Goal: Task Accomplishment & Management: Manage account settings

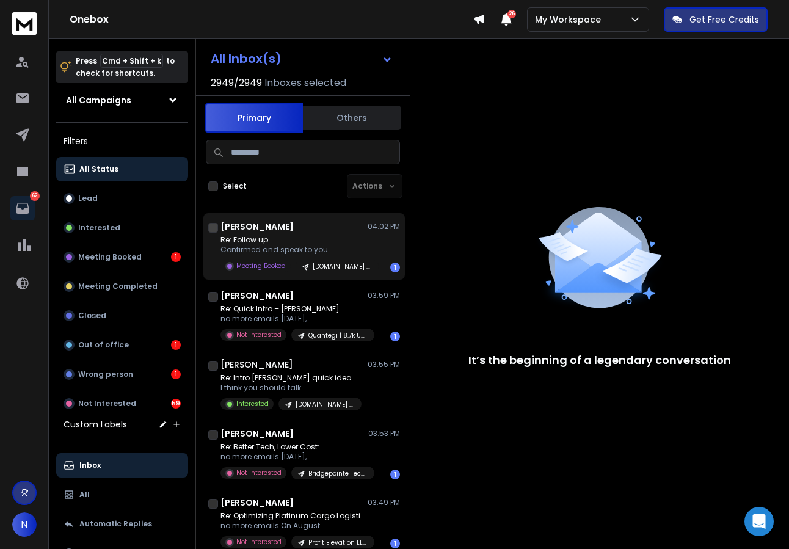
click at [328, 257] on div "Re: Follow up Confirmed and speak to you Meeting Booked [DOMAIN_NAME] | 22.7k C…" at bounding box center [299, 253] width 158 height 37
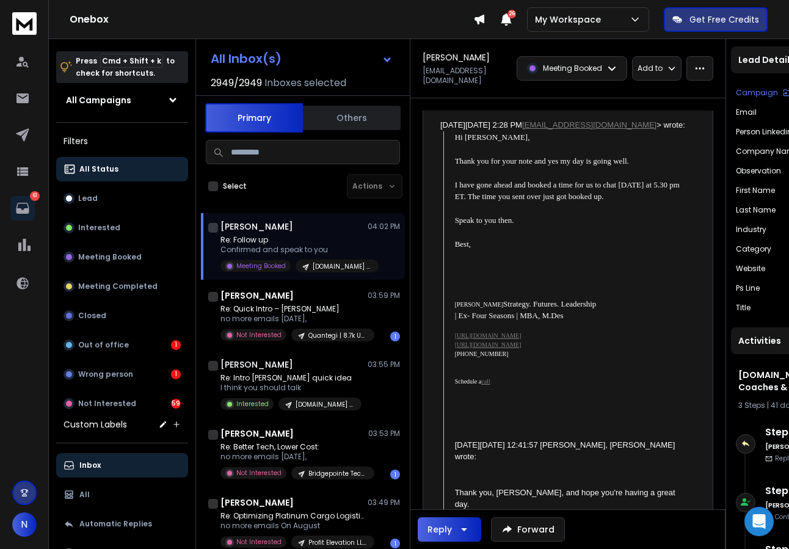
scroll to position [0, 2]
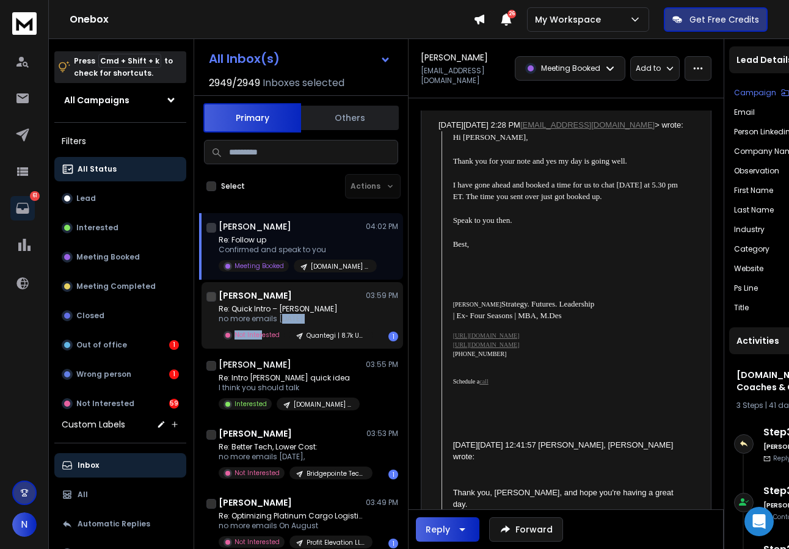
drag, startPoint x: 283, startPoint y: 320, endPoint x: 261, endPoint y: 335, distance: 26.4
click at [261, 335] on div "Re: Quick Intro – Martin no more emails On Mon, Not Interested Quantegi | 8.7k …" at bounding box center [296, 322] width 154 height 37
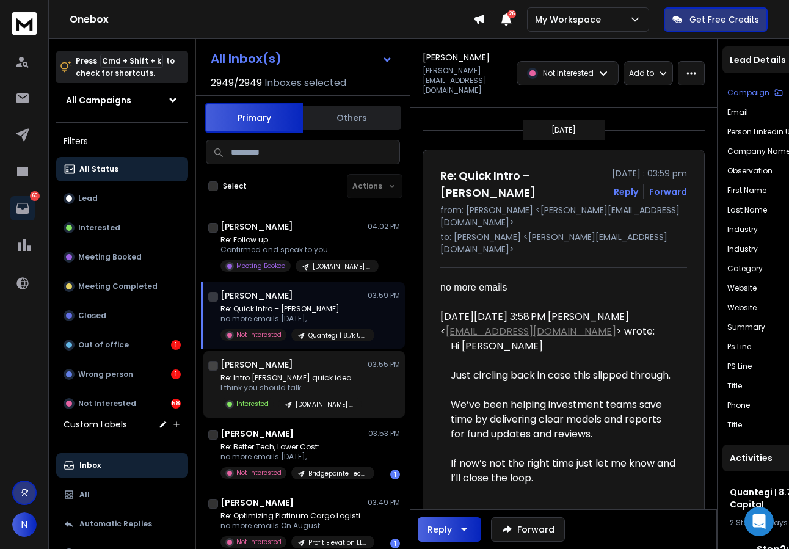
click at [282, 415] on div "Luke Flaherty 03:55 PM Re: Intro Luke quick idea I think you should talk Intere…" at bounding box center [303, 384] width 201 height 67
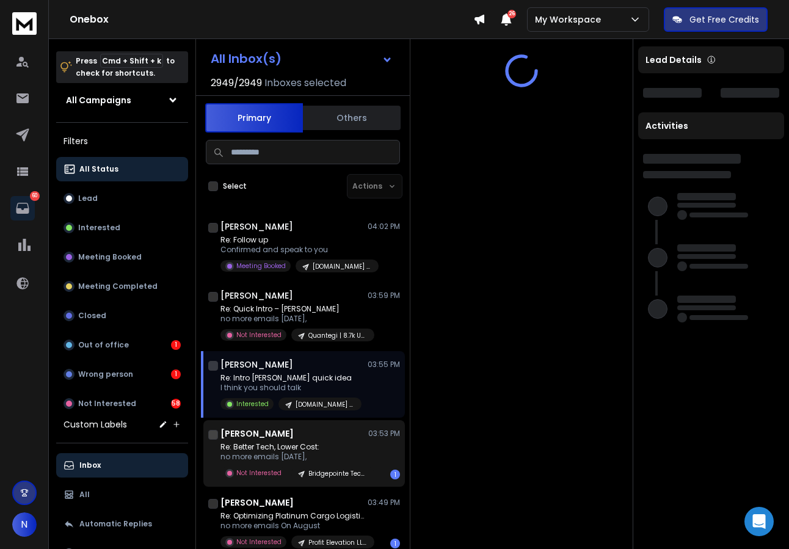
click at [282, 440] on div "Steven Cipolla 03:53 PM Re: Better Tech, Lower Cost: no more emails On Mon, Not…" at bounding box center [309, 453] width 179 height 52
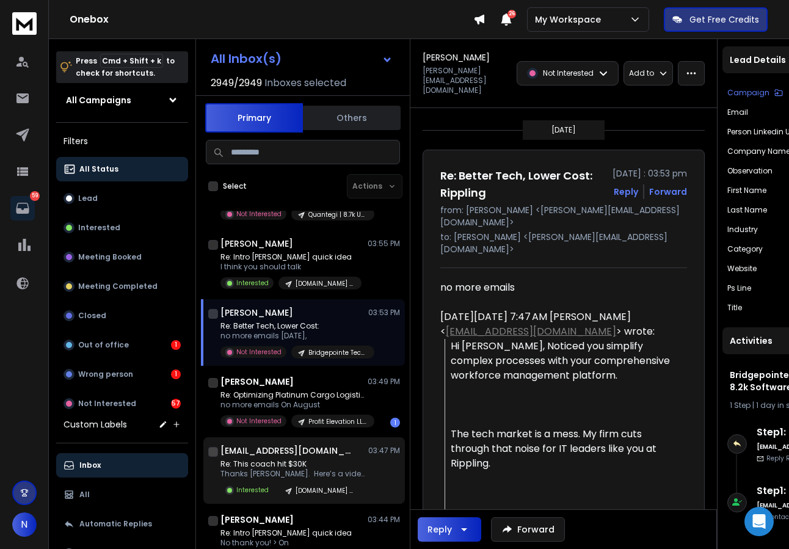
scroll to position [131, 0]
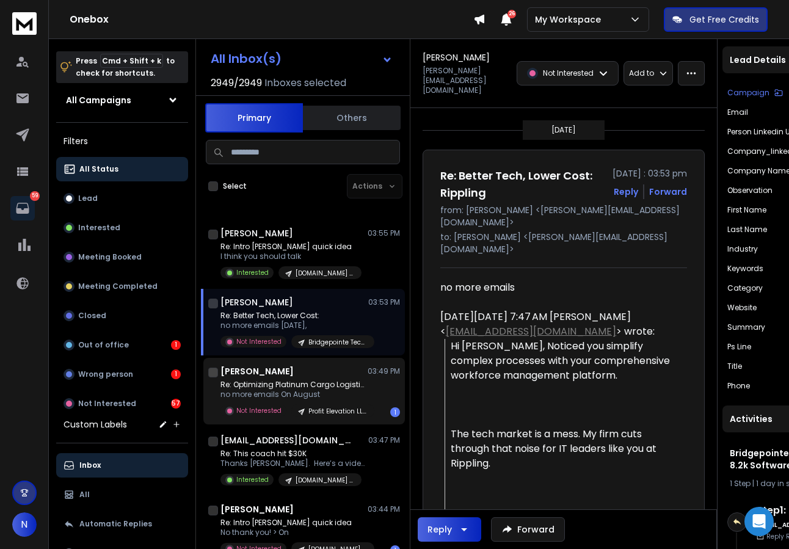
click at [308, 413] on p "Profit Elevation LLC | 4.1K Michael Transportation Industry" at bounding box center [337, 411] width 59 height 9
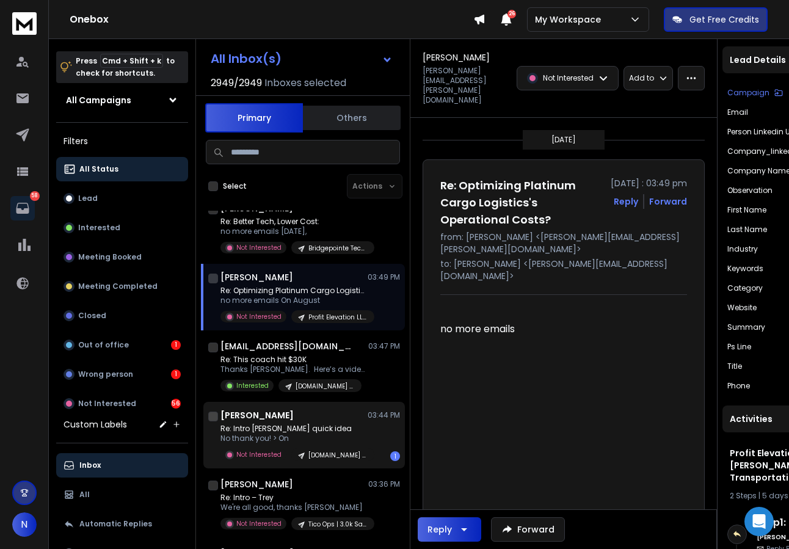
click at [361, 425] on p "Re: Intro Tammy quick idea" at bounding box center [293, 429] width 147 height 10
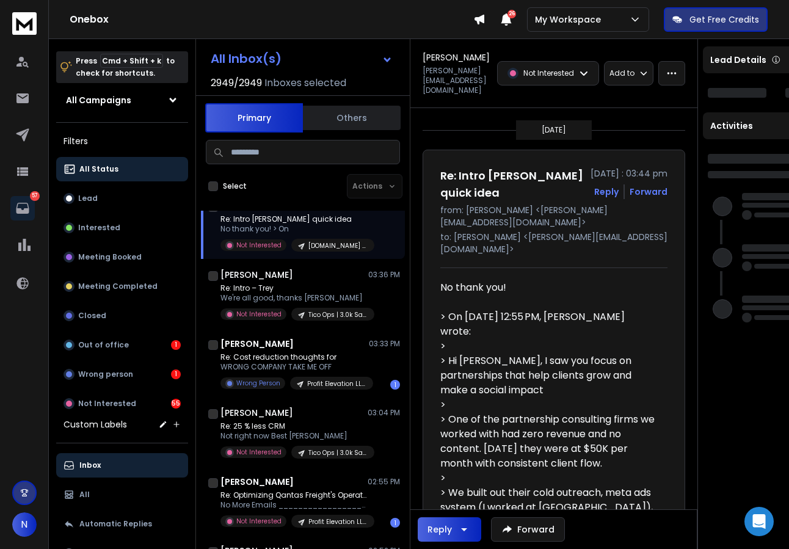
scroll to position [490, 0]
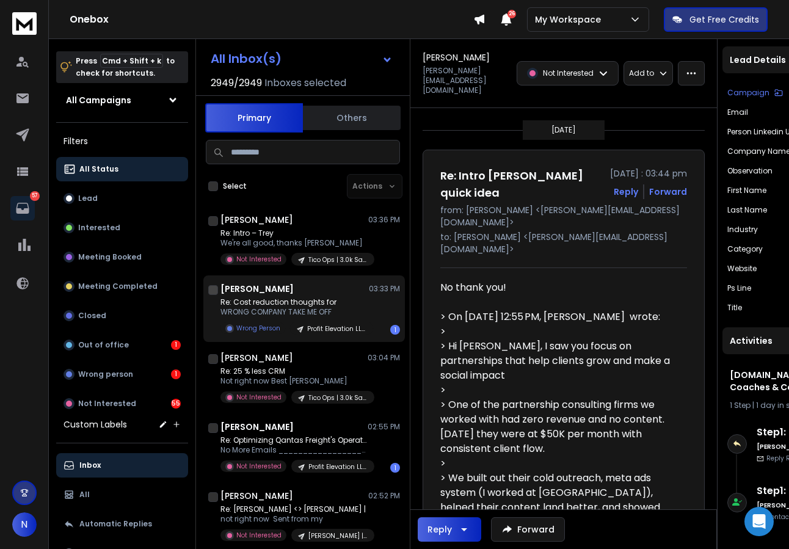
click at [357, 305] on p "Re: Cost reduction thoughts for" at bounding box center [293, 302] width 147 height 10
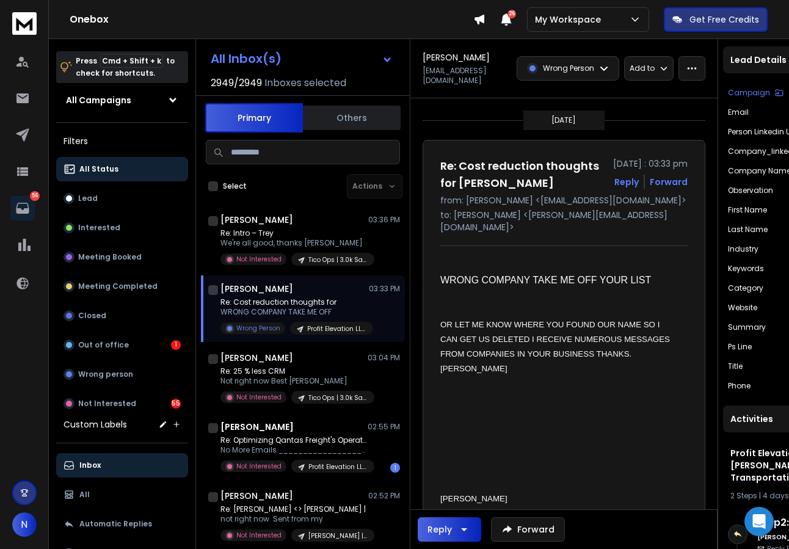
click at [705, 69] on button "button" at bounding box center [691, 68] width 27 height 24
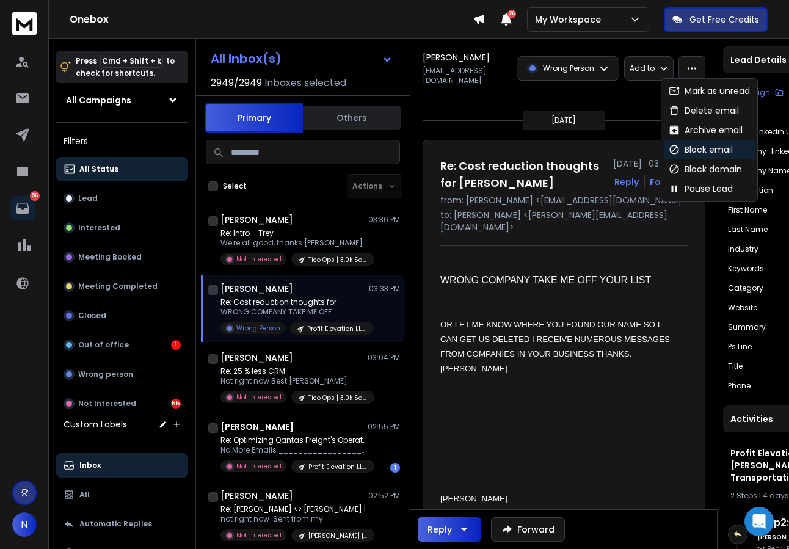
click at [700, 153] on div "Block email" at bounding box center [700, 149] width 64 height 12
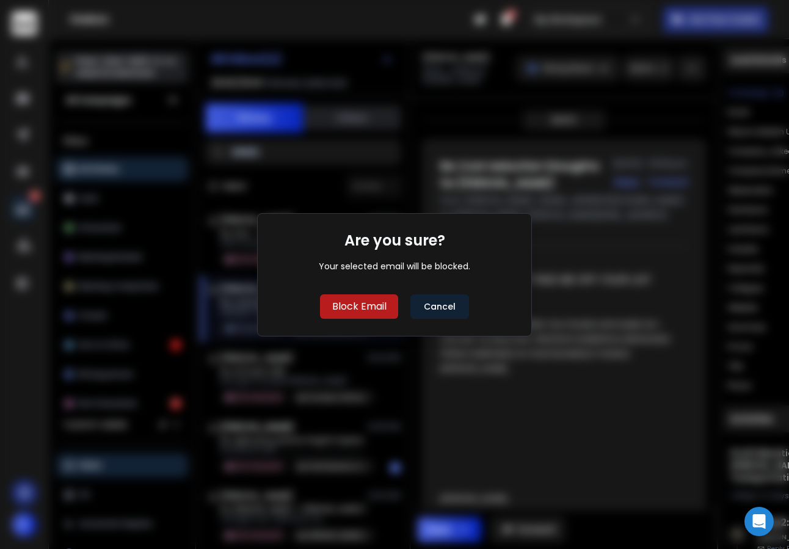
click at [383, 302] on button "Block Email" at bounding box center [359, 306] width 78 height 24
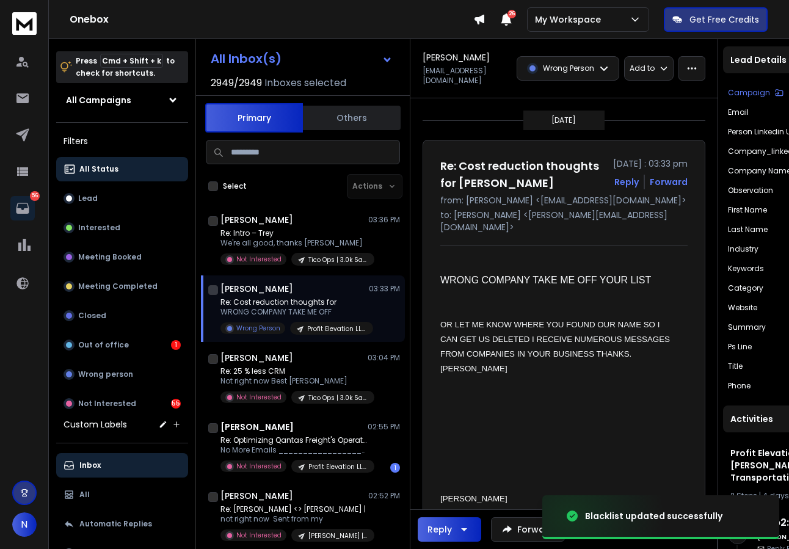
click at [705, 65] on button "button" at bounding box center [691, 68] width 27 height 24
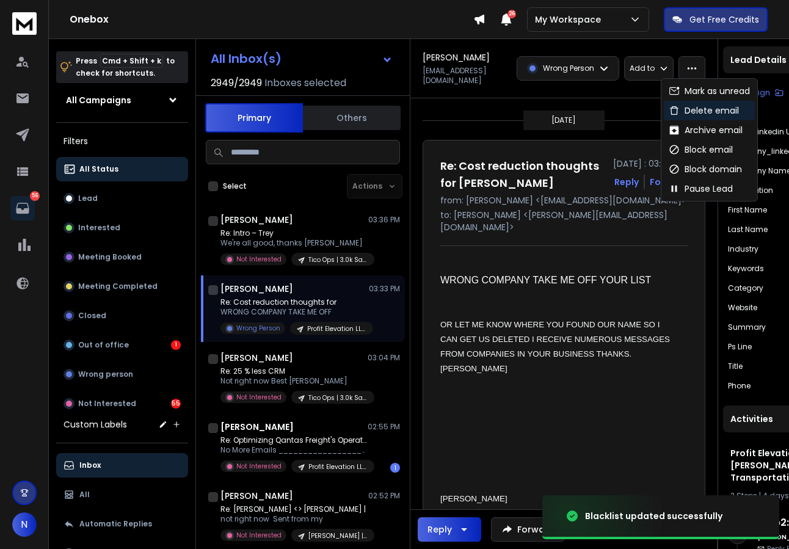
click at [703, 112] on div "Delete email" at bounding box center [703, 110] width 70 height 12
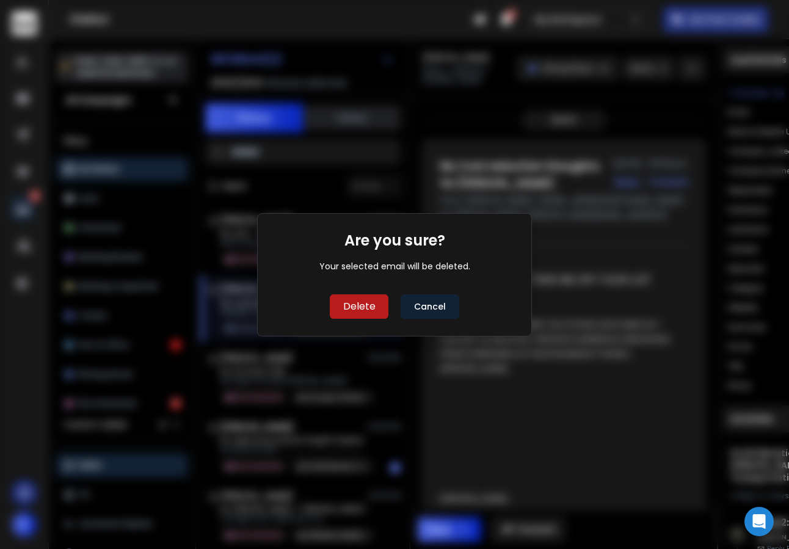
click at [382, 305] on button "Delete" at bounding box center [359, 306] width 59 height 24
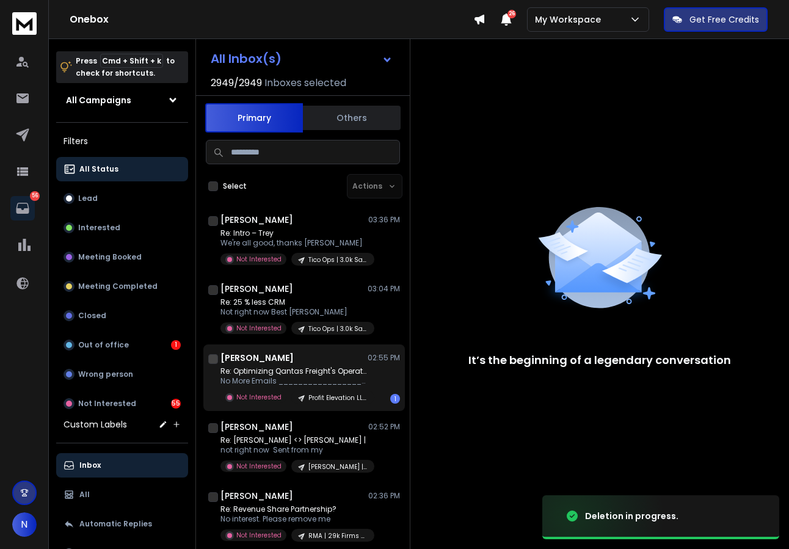
click at [325, 385] on p "No More Emails ________________________________ From:" at bounding box center [293, 381] width 147 height 10
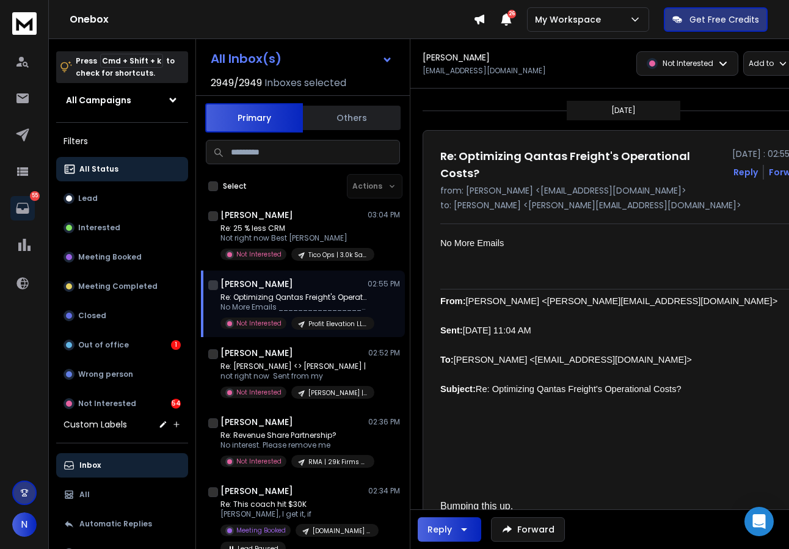
scroll to position [577, 0]
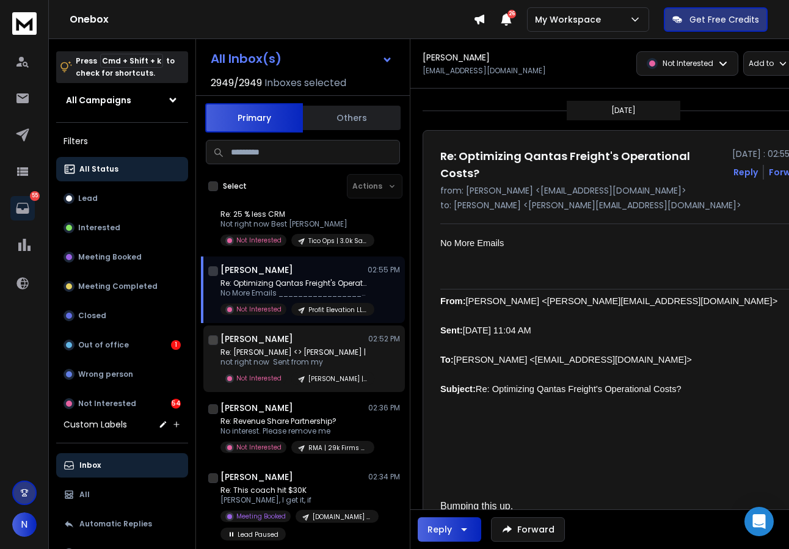
click at [352, 371] on div "Re: Robyn <> Melanie | not right now Sent from my Not Interested Melanie Deziel…" at bounding box center [297, 365] width 154 height 37
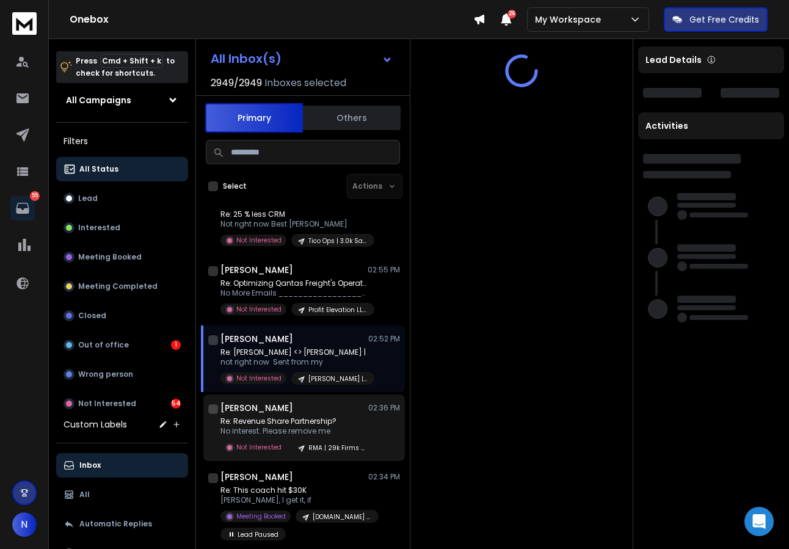
click at [336, 436] on div "Re: Revenue Share Partnership? No interest. Please remove me Not Interested RMA…" at bounding box center [297, 434] width 154 height 37
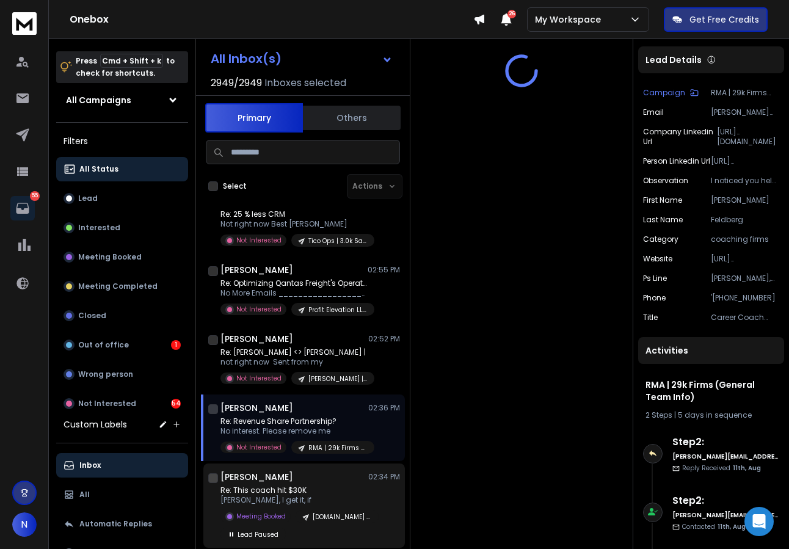
click at [328, 490] on p "Re: This coach hit $30K" at bounding box center [293, 490] width 147 height 10
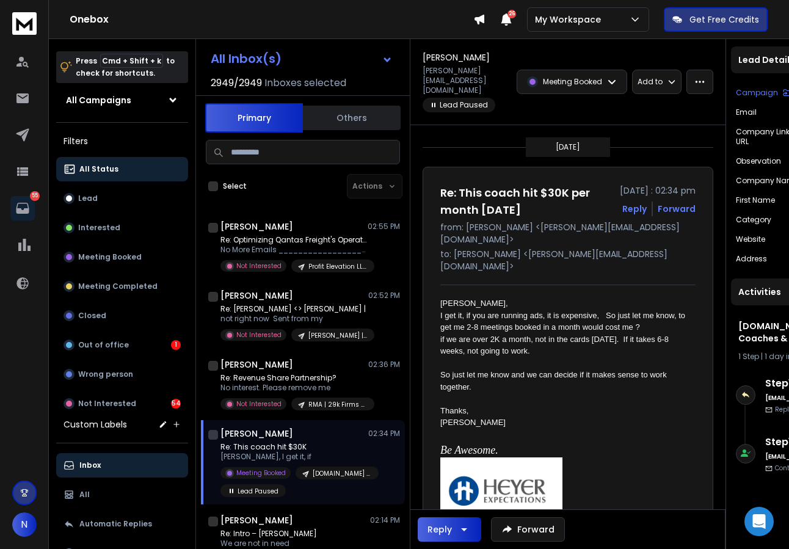
scroll to position [632, 0]
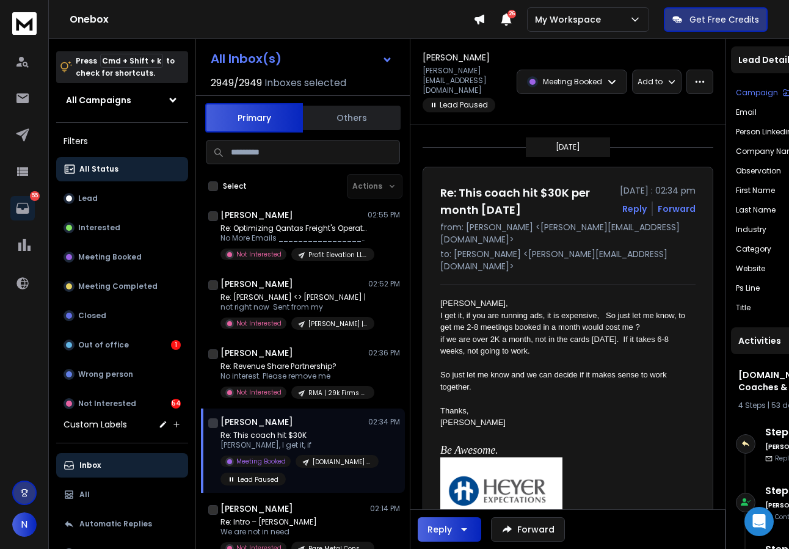
click at [523, 310] on div "I get it, if you are running ads, it is expensive, So just let me know, to get …" at bounding box center [562, 322] width 245 height 24
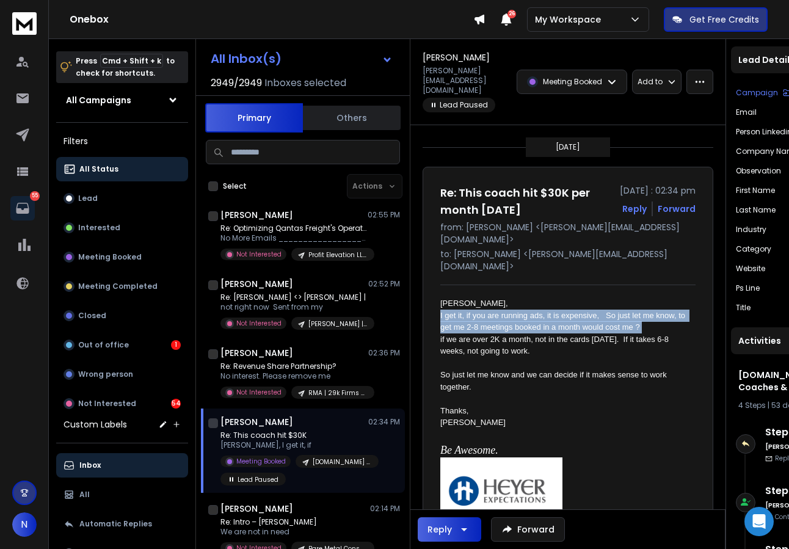
click at [523, 310] on div "I get it, if you are running ads, it is expensive, So just let me know, to get …" at bounding box center [562, 322] width 245 height 24
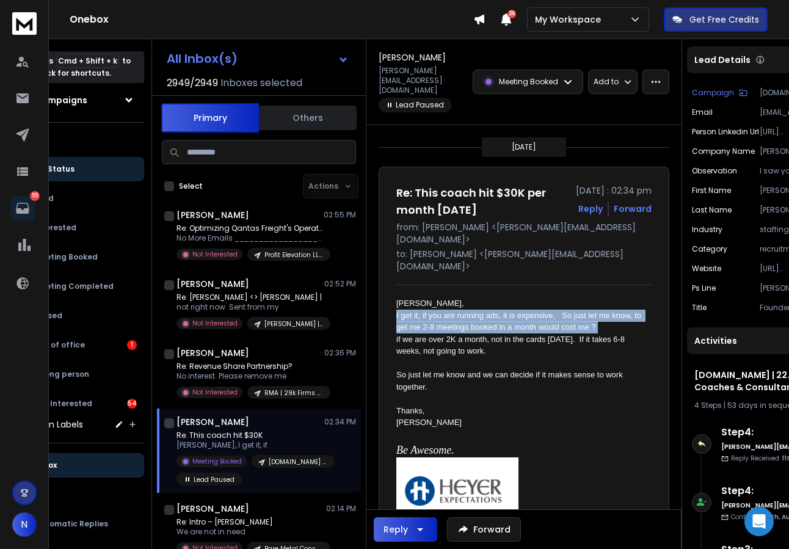
scroll to position [0, 53]
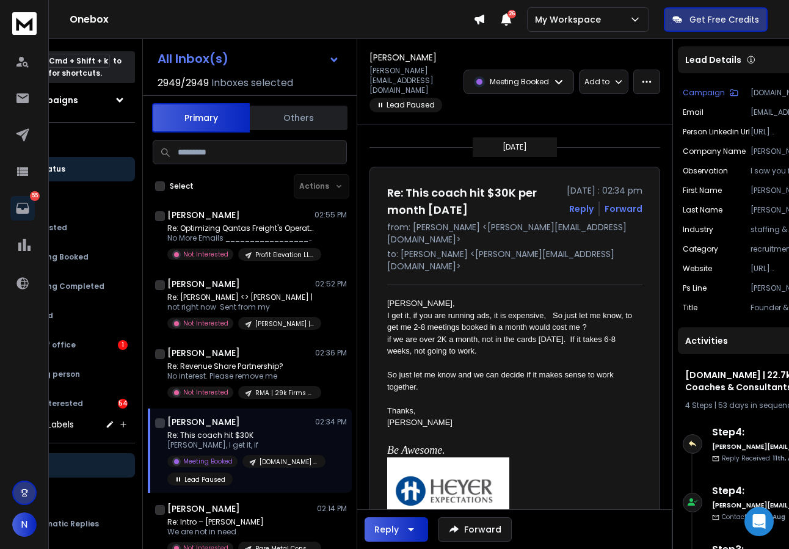
click at [523, 333] on div "if we are over 2K a month, not in the cards today. If it takes 6-8 weeks, not g…" at bounding box center [509, 345] width 245 height 24
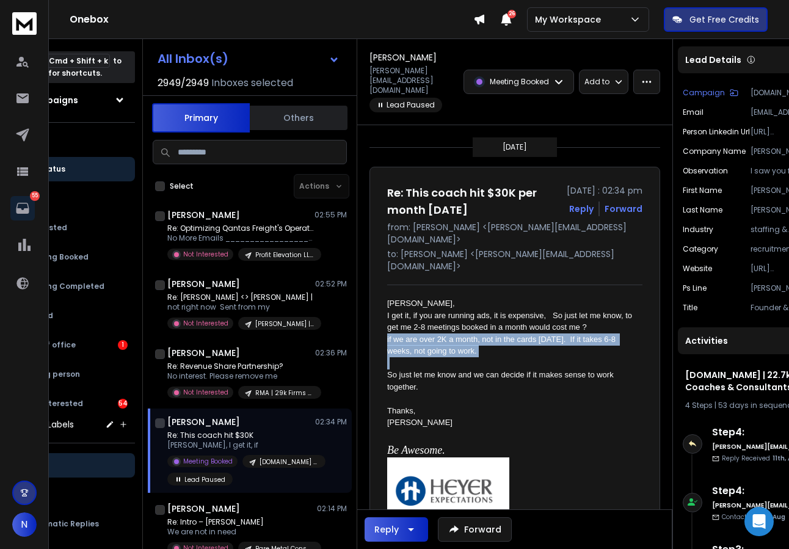
click at [523, 333] on div "if we are over 2K a month, not in the cards today. If it takes 6-8 weeks, not g…" at bounding box center [509, 345] width 245 height 24
click at [517, 333] on div "if we are over 2K a month, not in the cards today. If it takes 6-8 weeks, not g…" at bounding box center [509, 345] width 245 height 24
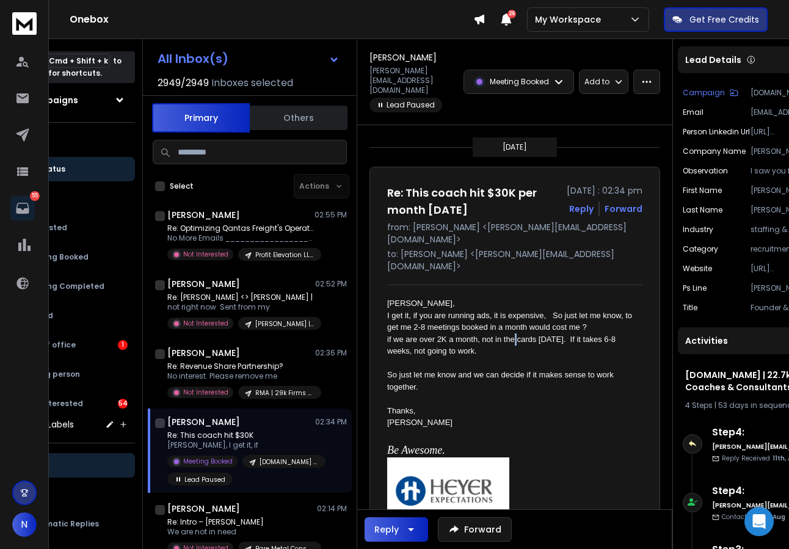
click at [517, 333] on div "if we are over 2K a month, not in the cards today. If it takes 6-8 weeks, not g…" at bounding box center [509, 345] width 245 height 24
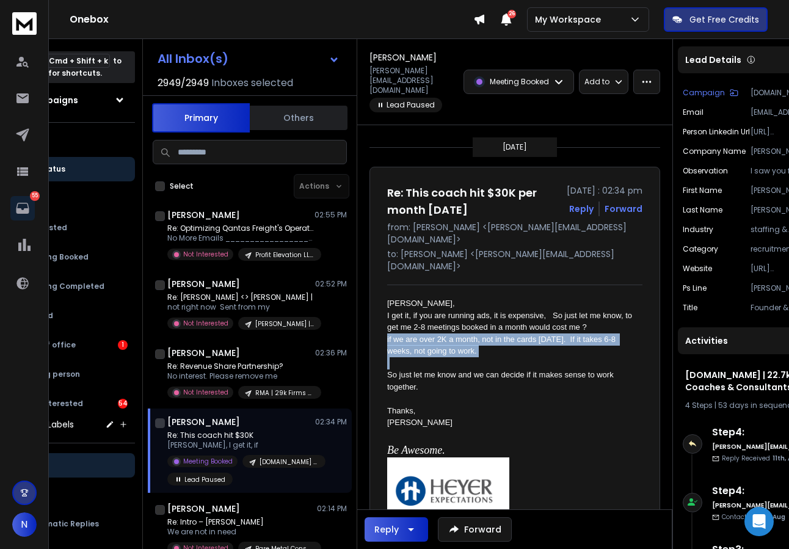
click at [517, 333] on div "if we are over 2K a month, not in the cards today. If it takes 6-8 weeks, not g…" at bounding box center [509, 345] width 245 height 24
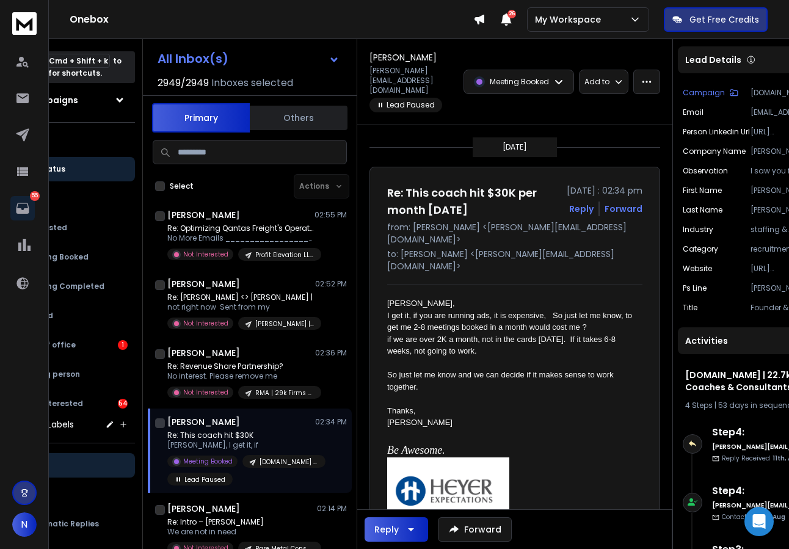
click at [495, 369] on div "So just let me know and we can decide if it makes sense to work together." at bounding box center [509, 381] width 245 height 24
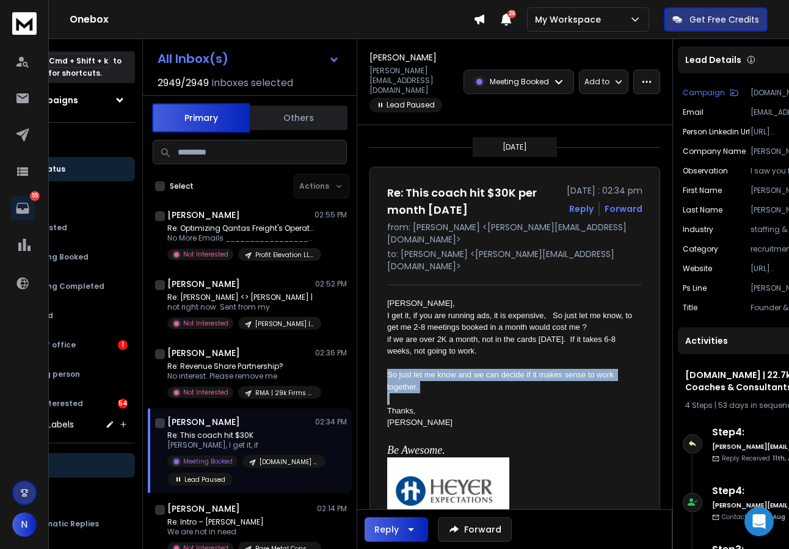
click at [495, 369] on div "So just let me know and we can decide if it makes sense to work together." at bounding box center [509, 381] width 245 height 24
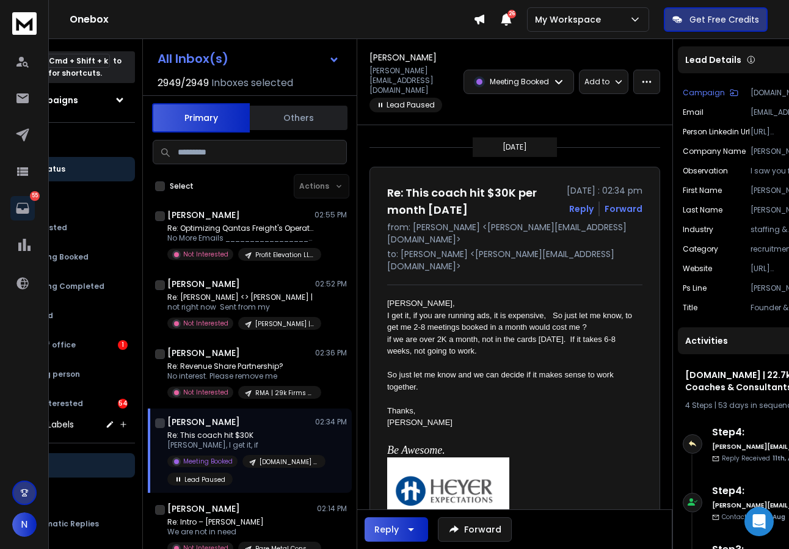
click at [564, 333] on div "if we are over 2K a month, not in the cards today. If it takes 6-8 weeks, not g…" at bounding box center [509, 345] width 245 height 24
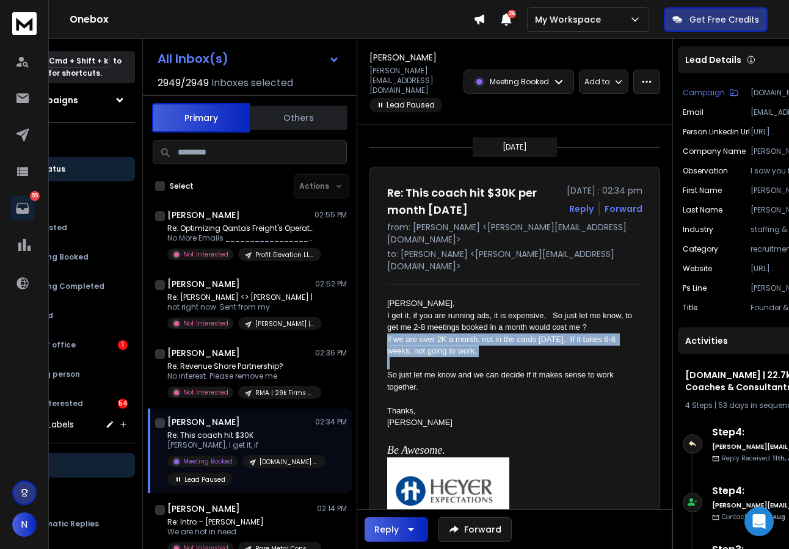
click at [564, 333] on div "if we are over 2K a month, not in the cards today. If it takes 6-8 weeks, not g…" at bounding box center [509, 345] width 245 height 24
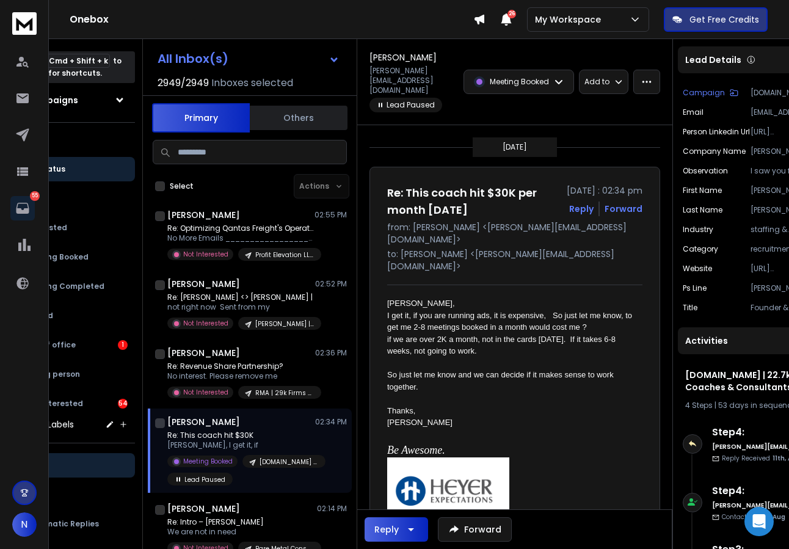
click at [559, 369] on div "So just let me know and we can decide if it makes sense to work together." at bounding box center [509, 381] width 245 height 24
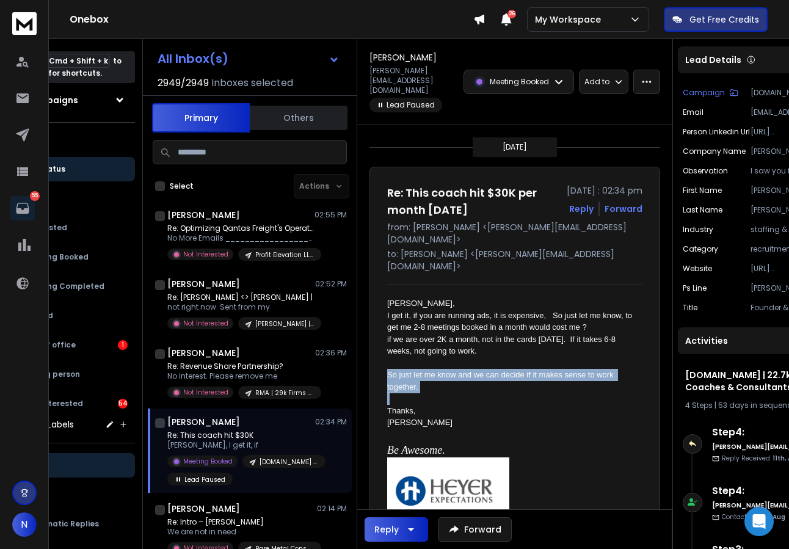
click at [559, 369] on div "So just let me know and we can decide if it makes sense to work together." at bounding box center [509, 381] width 245 height 24
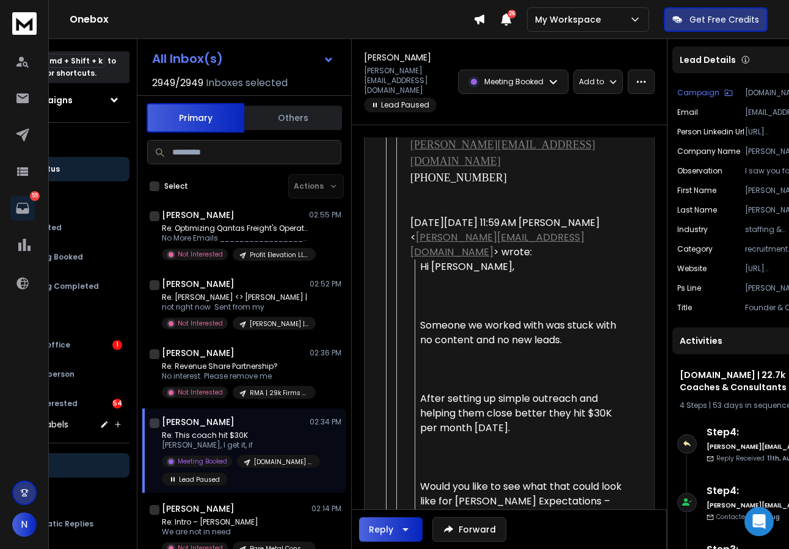
scroll to position [1471, 0]
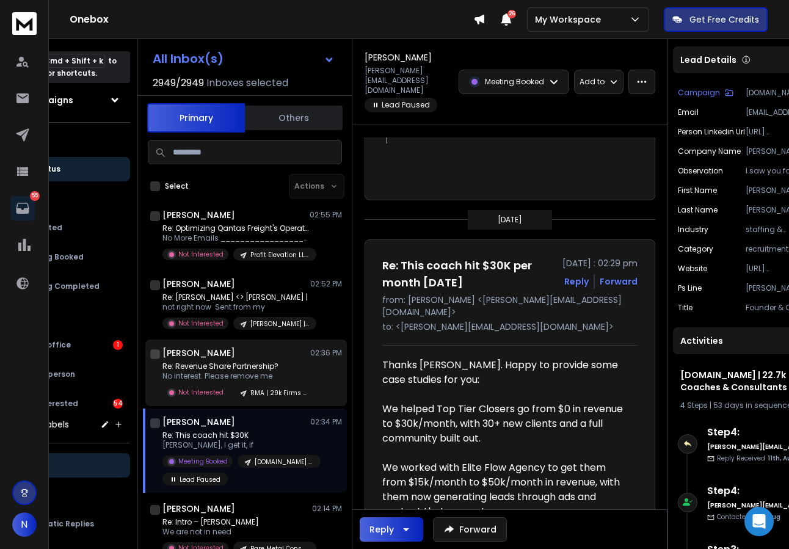
scroll to position [844, 0]
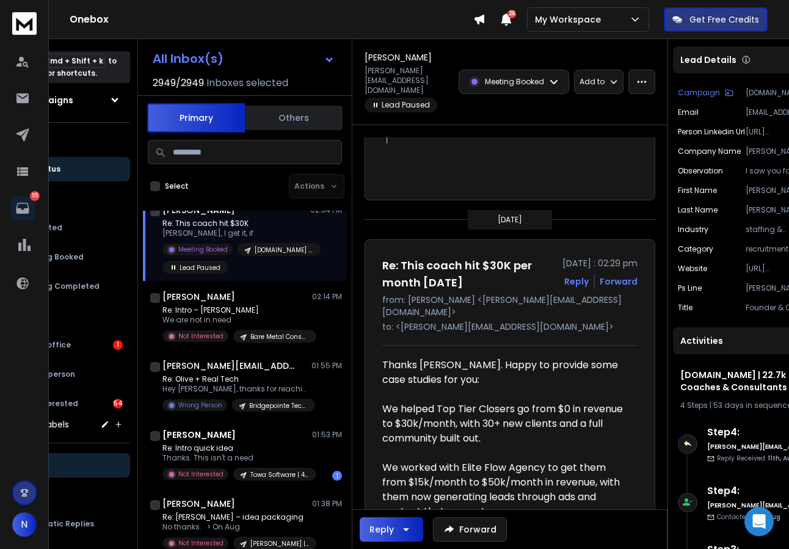
click at [264, 238] on div "Re: This coach hit $30K Chris, I get it, if Meeting Booked Imaginate.io | 22.7k…" at bounding box center [251, 246] width 179 height 55
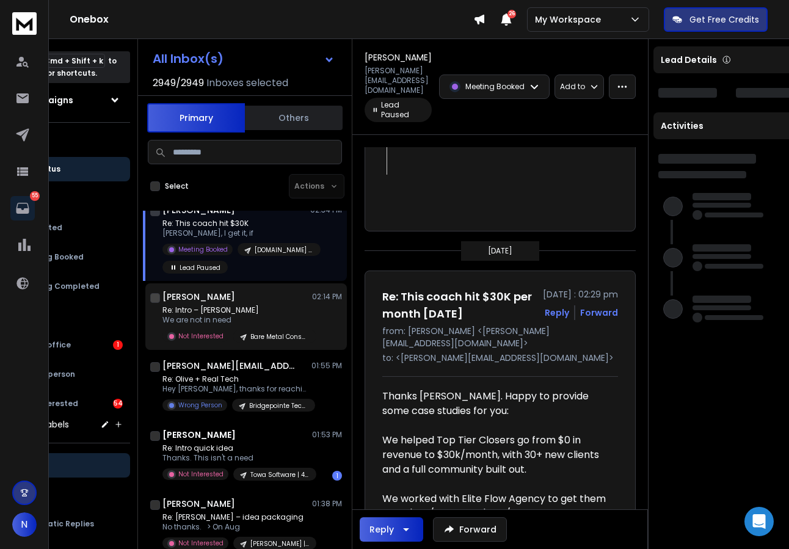
click at [264, 325] on div "Re: Intro – Vanessa We are not in need Not Interested Bare Metal Consulting | 5…" at bounding box center [239, 323] width 154 height 37
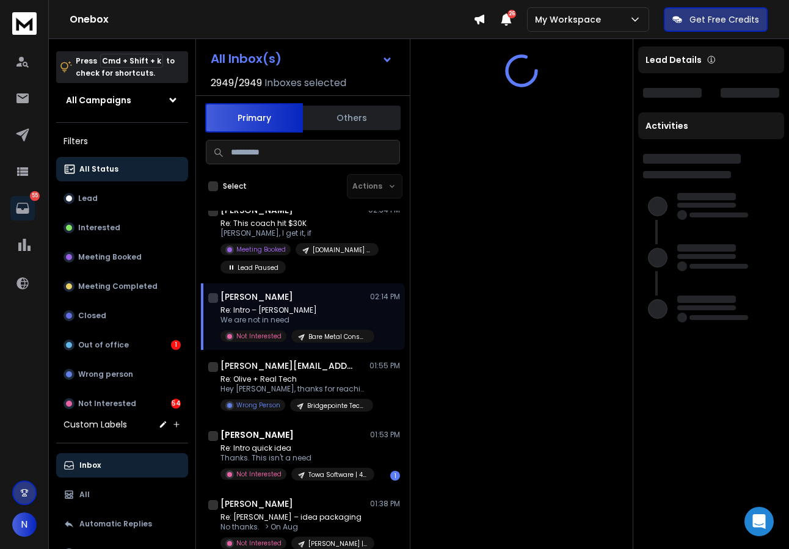
scroll to position [0, 0]
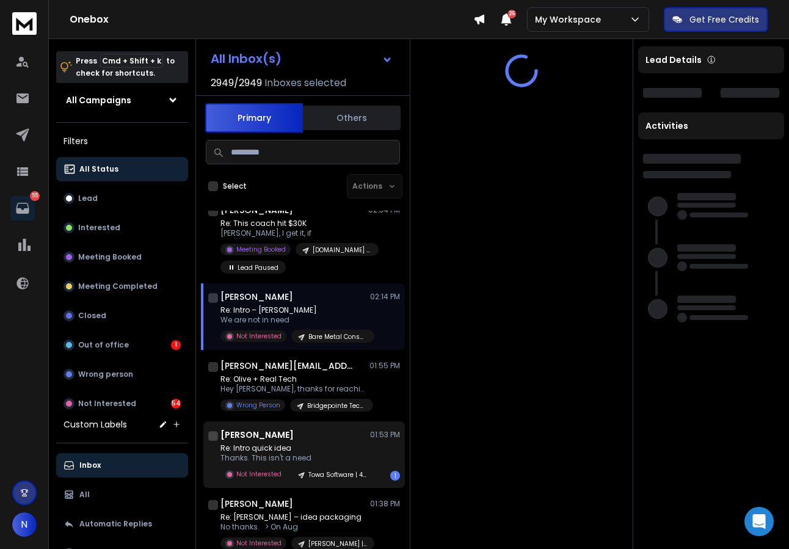
click at [268, 436] on h1 "Ray Kwong" at bounding box center [256, 435] width 73 height 12
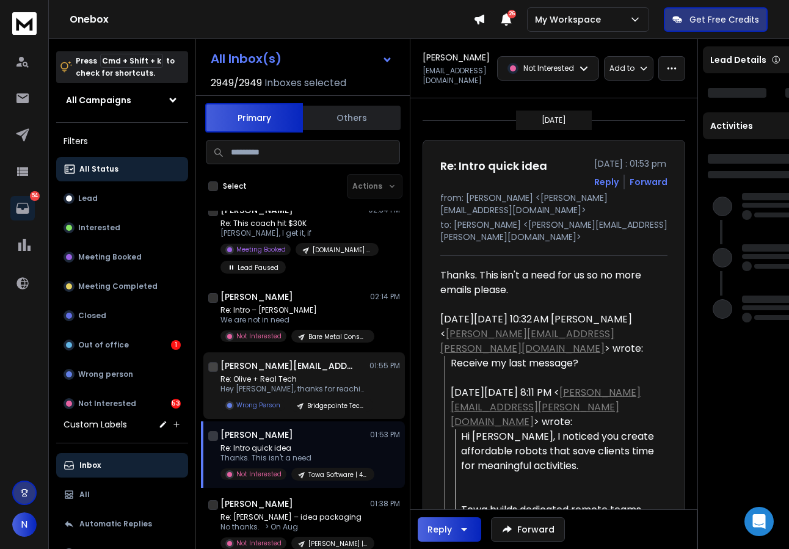
click at [293, 404] on div "Bridgepointe Technologies | 8.2k Software-IT" at bounding box center [331, 405] width 83 height 13
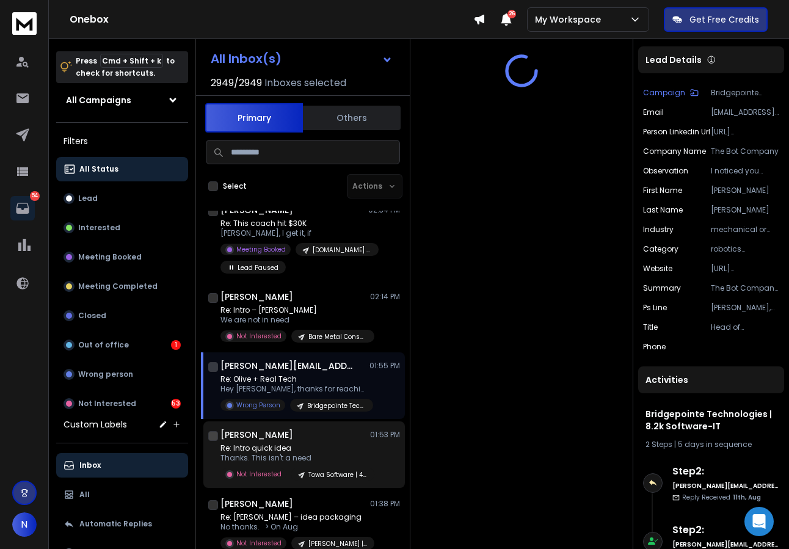
click at [292, 430] on div "Ray Kwong 01:53 PM" at bounding box center [309, 435] width 179 height 12
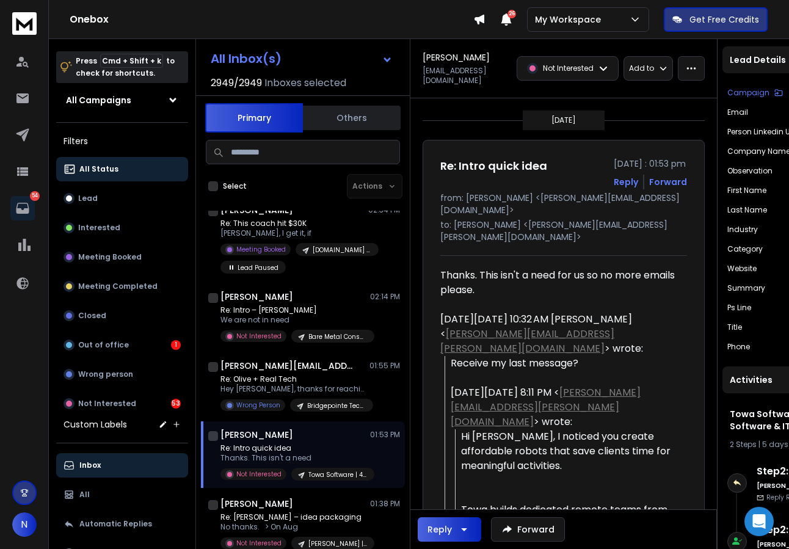
click at [510, 268] on div "Thanks. This isn't a need for us so no more emails please." at bounding box center [558, 282] width 237 height 29
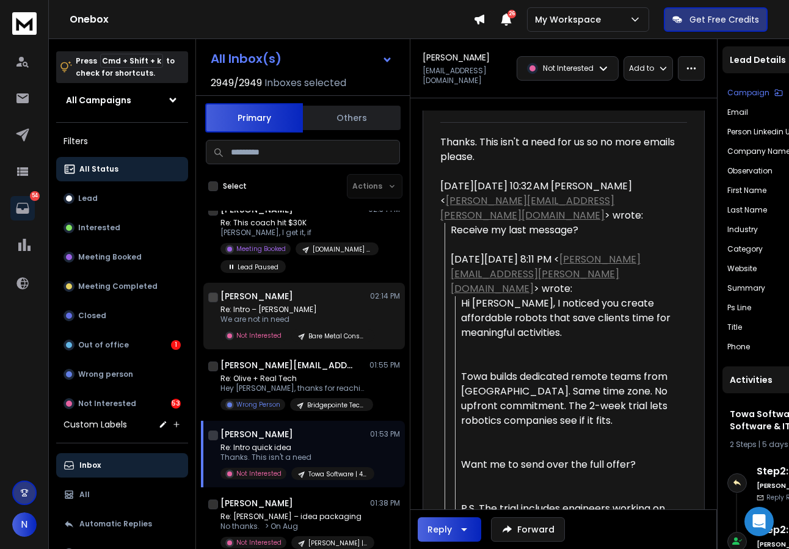
scroll to position [974, 0]
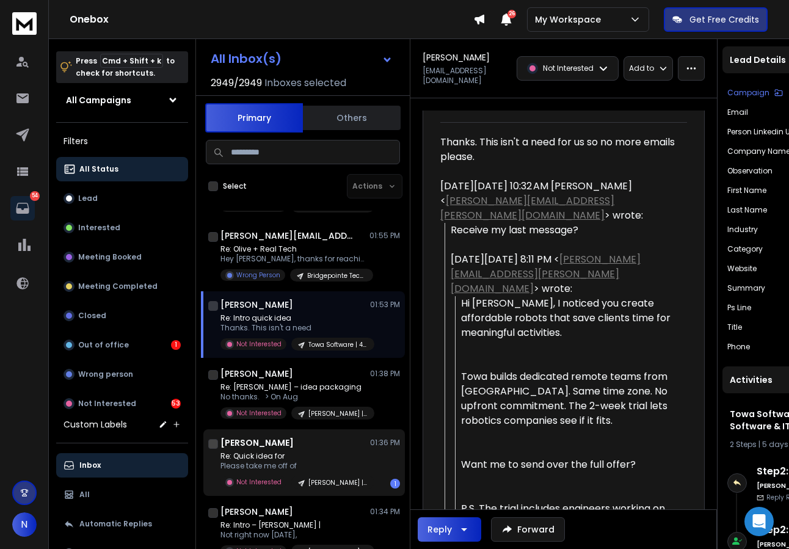
click at [294, 477] on div "Marcel Scwantes | 3.0K Healthcare C level" at bounding box center [332, 482] width 83 height 13
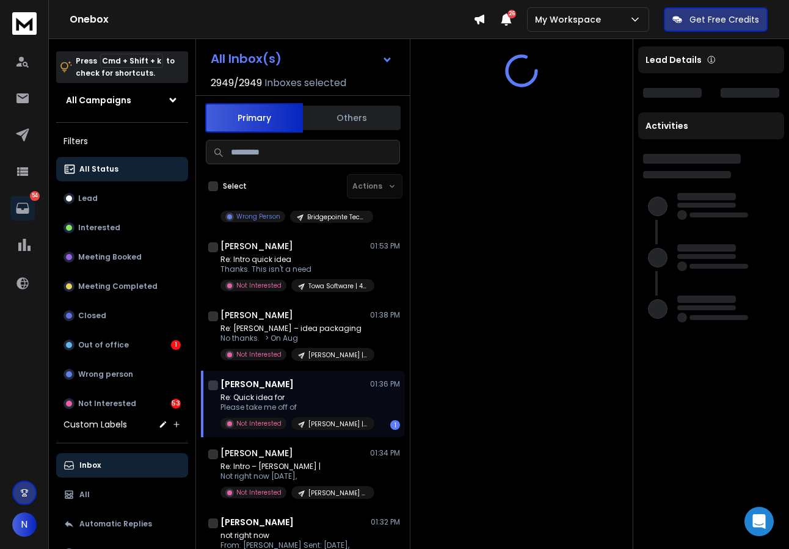
scroll to position [1032, 0]
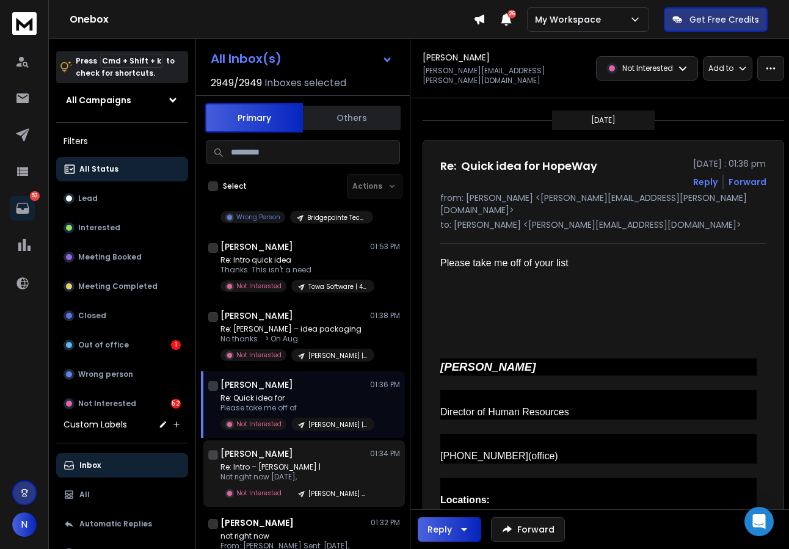
click at [305, 468] on p "Re: Intro – Arthur |" at bounding box center [293, 467] width 147 height 10
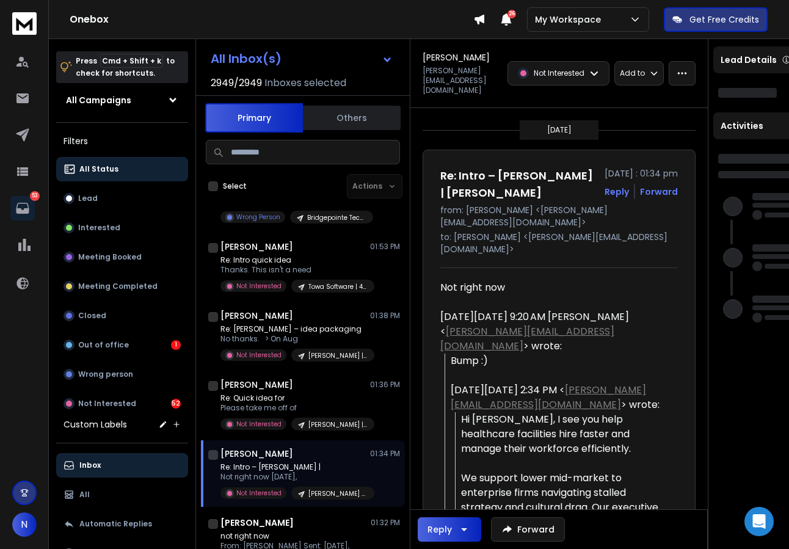
scroll to position [1087, 0]
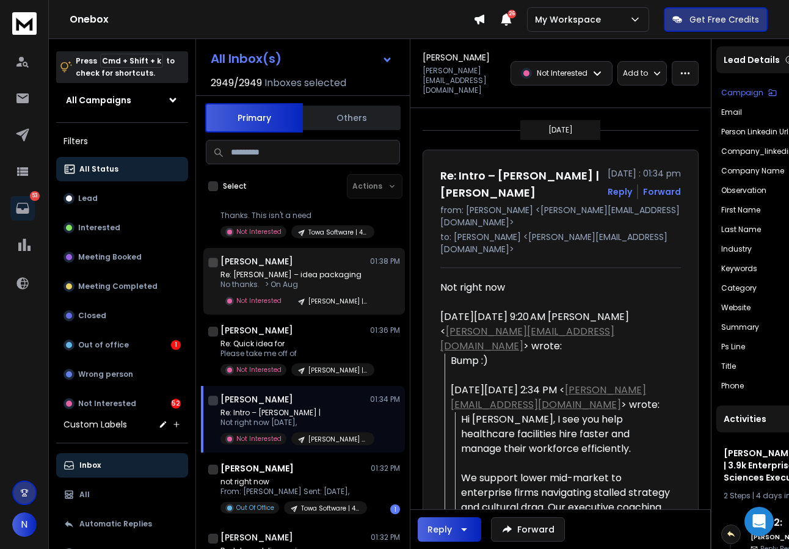
click at [349, 306] on div "Melanie Deziel | 4.2k Thought Leaders" at bounding box center [332, 300] width 83 height 13
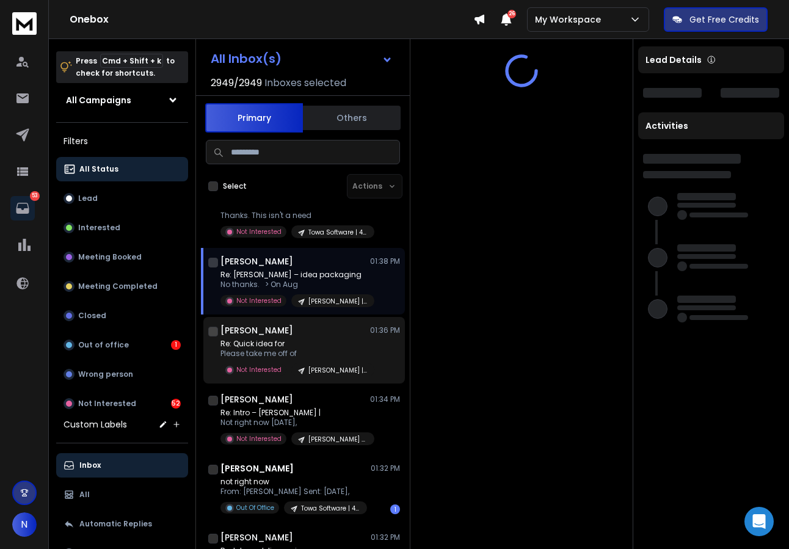
click at [345, 350] on p "Please take me off of" at bounding box center [293, 354] width 147 height 10
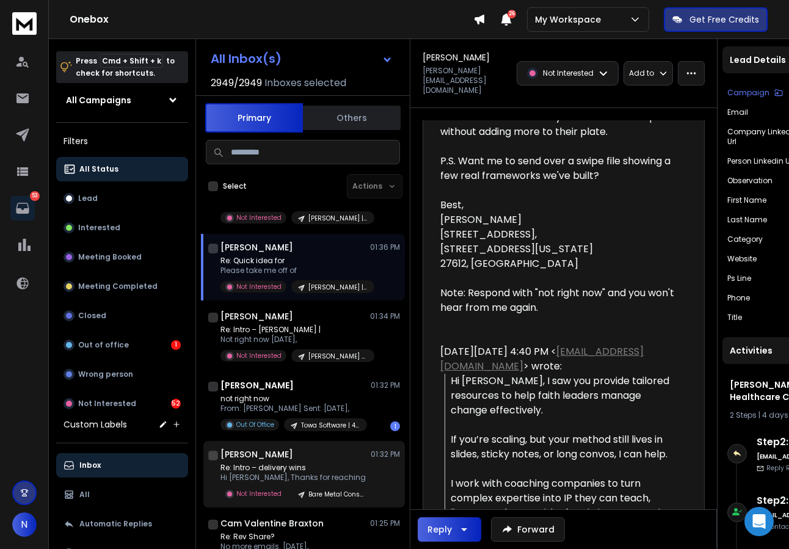
scroll to position [1184, 0]
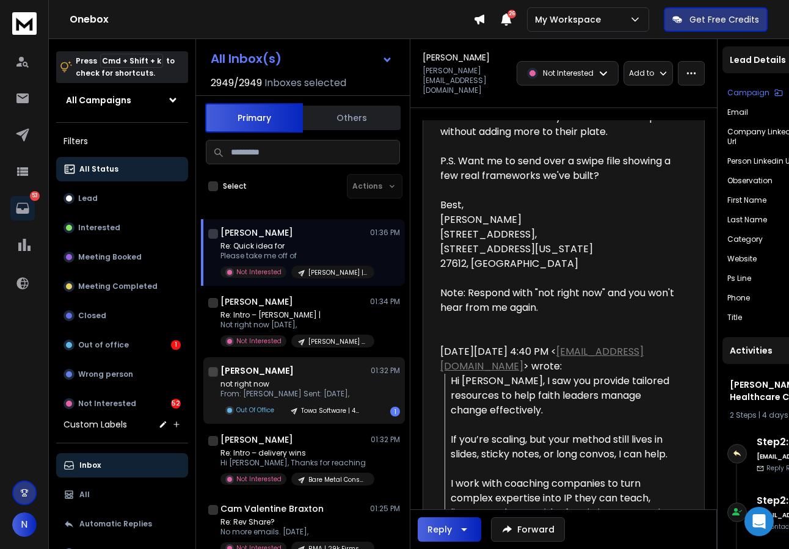
click at [333, 392] on p "From: Adrian Lopez Sent: Monday," at bounding box center [293, 394] width 147 height 10
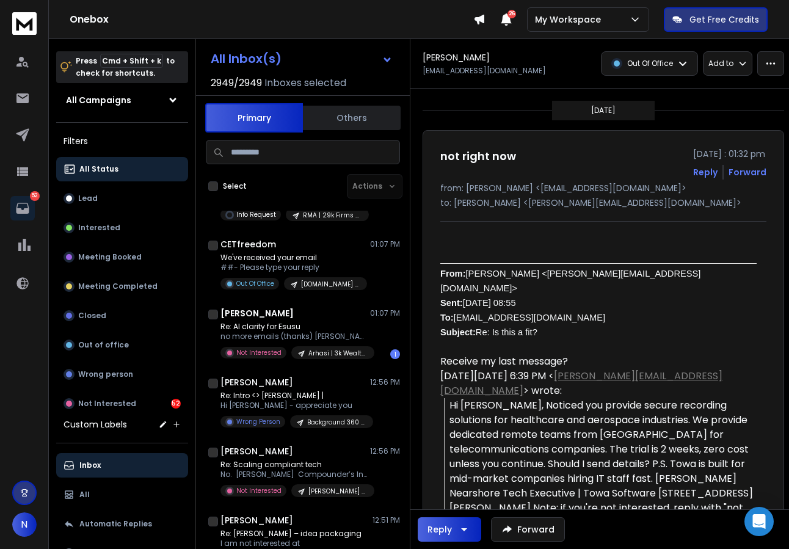
click at [344, 336] on p "no more emails (thanks) Eric" at bounding box center [293, 336] width 147 height 10
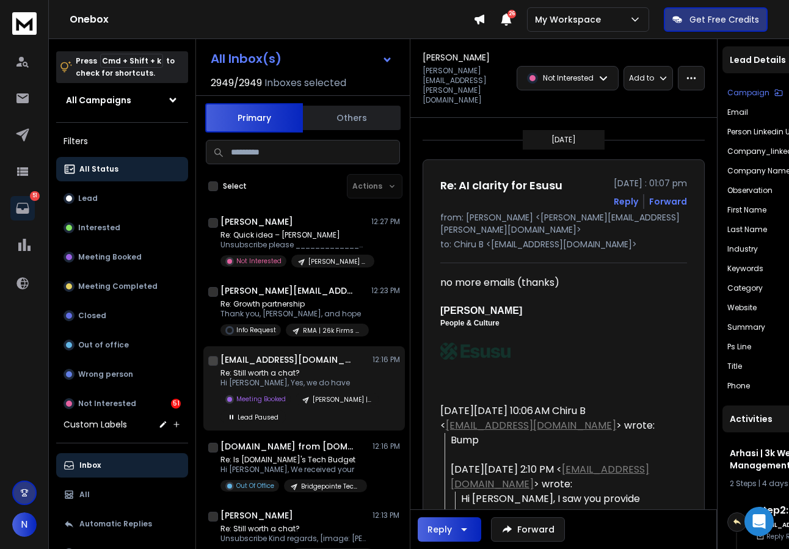
scroll to position [2171, 0]
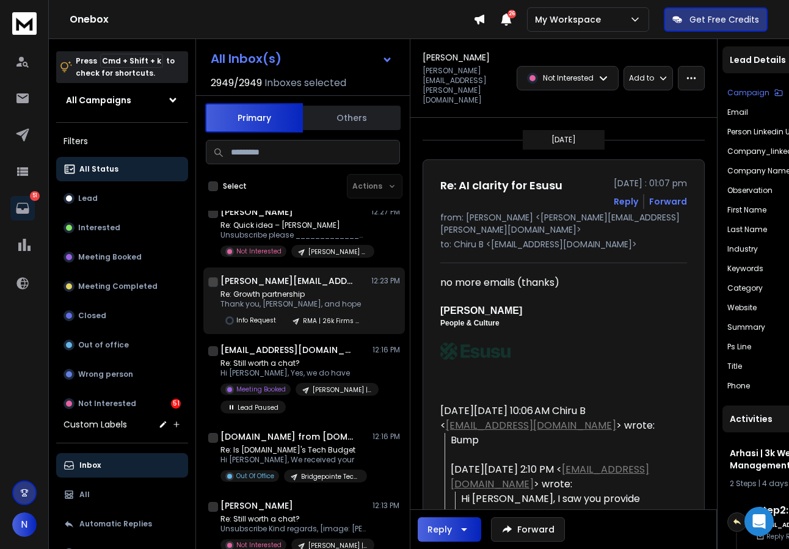
click at [326, 316] on p "RMA | 26k Firms (Specific Owner Info)" at bounding box center [332, 320] width 59 height 9
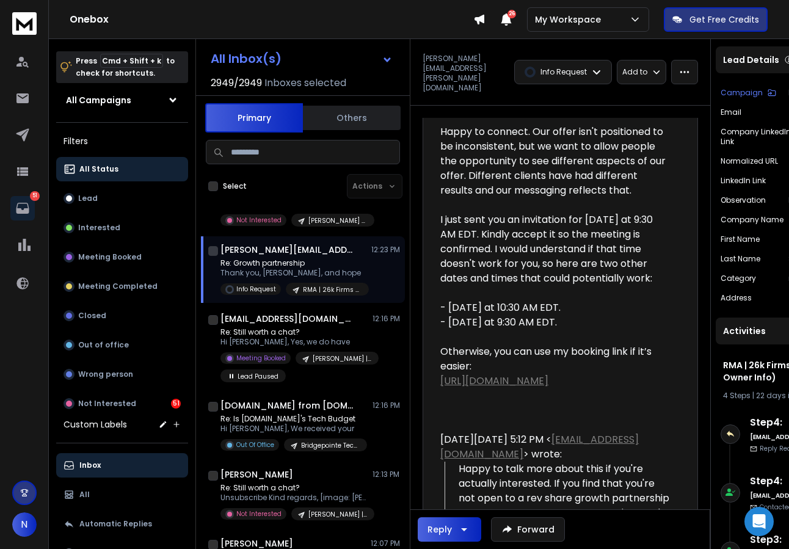
scroll to position [192, 0]
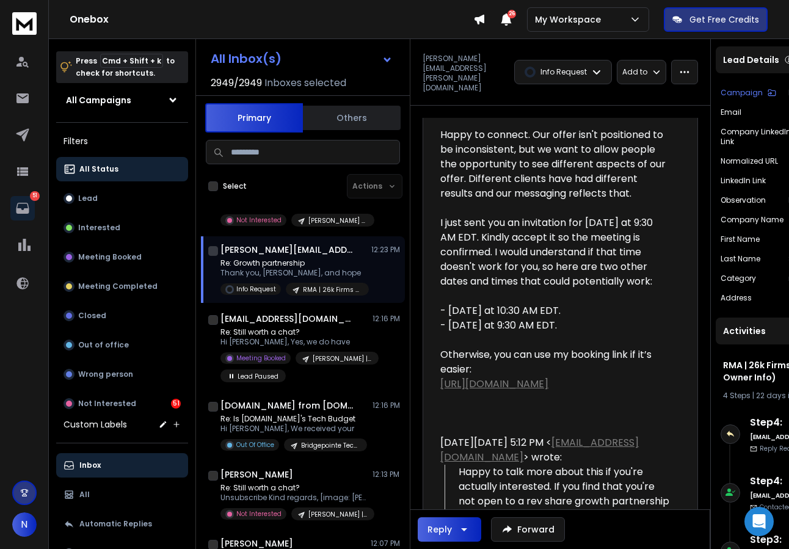
click at [576, 71] on div "Info Request" at bounding box center [563, 71] width 96 height 23
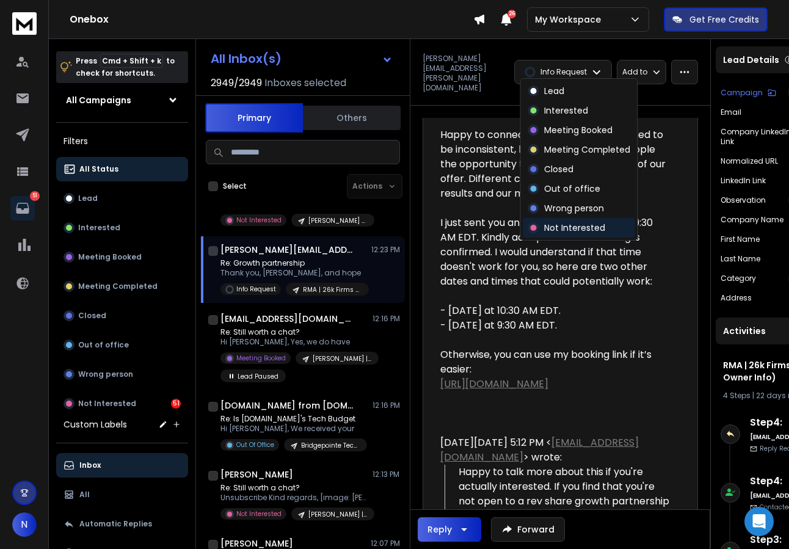
click at [580, 232] on p "Not Interested" at bounding box center [574, 228] width 61 height 12
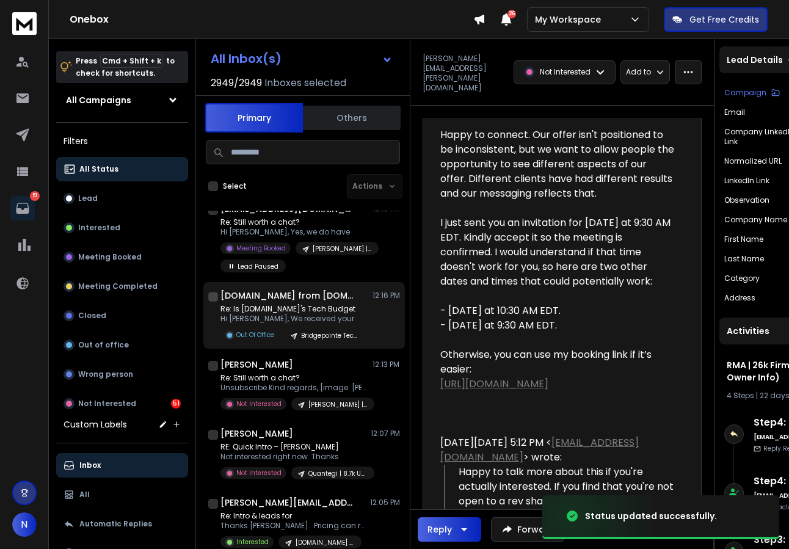
scroll to position [2312, 0]
click at [325, 326] on div "Re: Is Publishing.com's Tech Budget Hi Drew, We received your Out Of Office Bri…" at bounding box center [293, 321] width 147 height 37
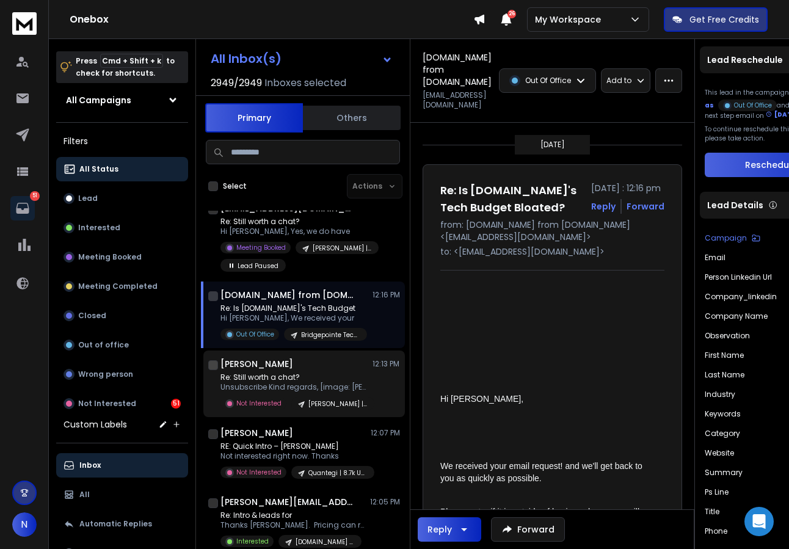
click at [308, 383] on p "Unsubscribe Kind regards, [image: Kelly" at bounding box center [293, 387] width 147 height 10
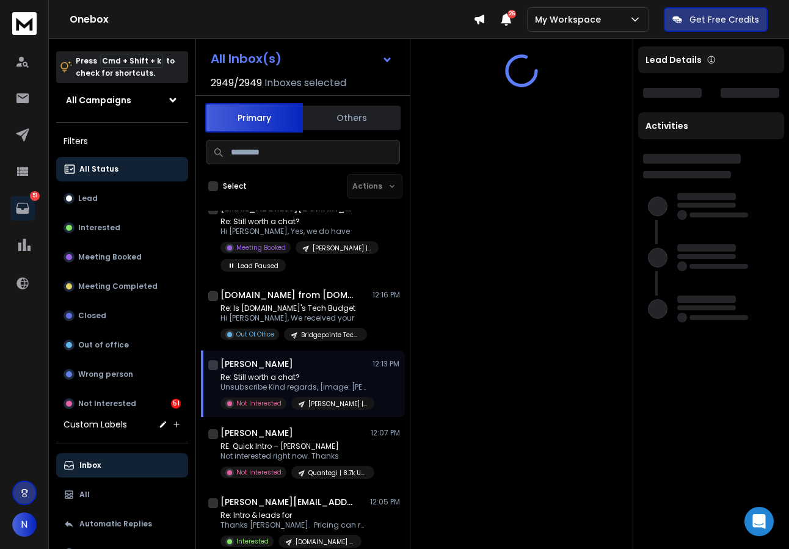
scroll to position [2370, 0]
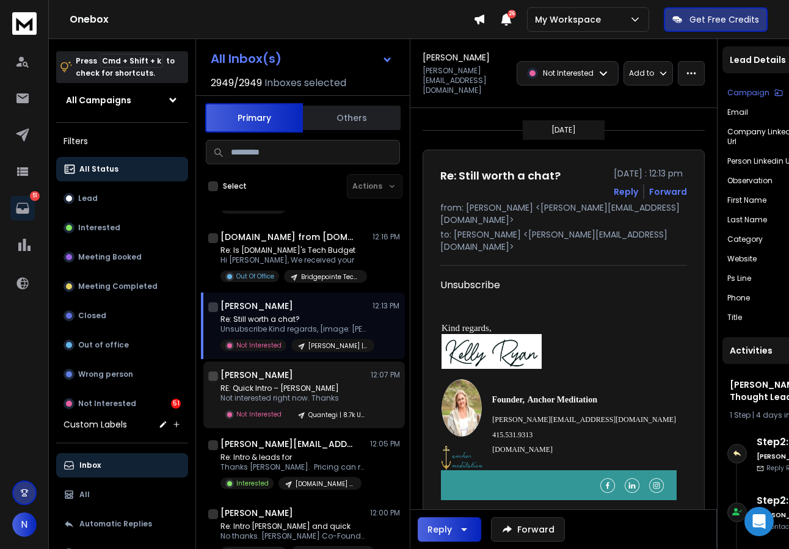
click at [292, 411] on div "Quantegi | 8.7k US Venture Capital" at bounding box center [332, 414] width 83 height 13
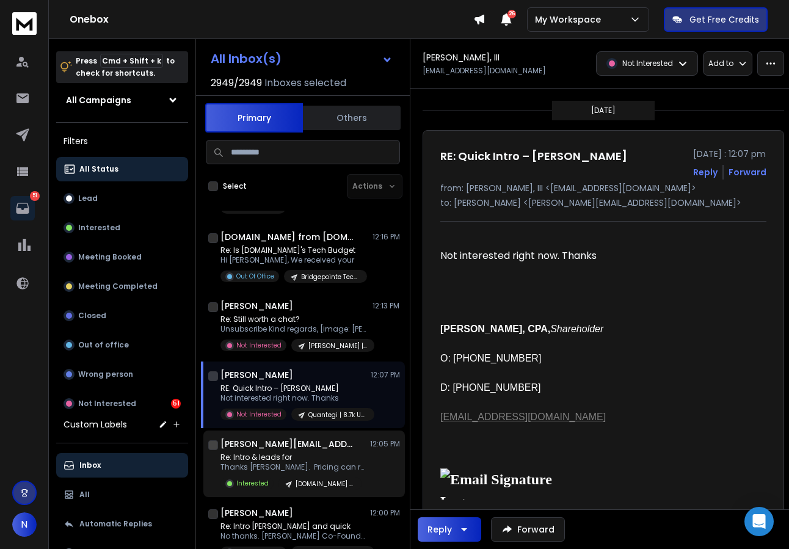
click at [292, 443] on h1 "jared@obaconnect.com" at bounding box center [287, 444] width 134 height 12
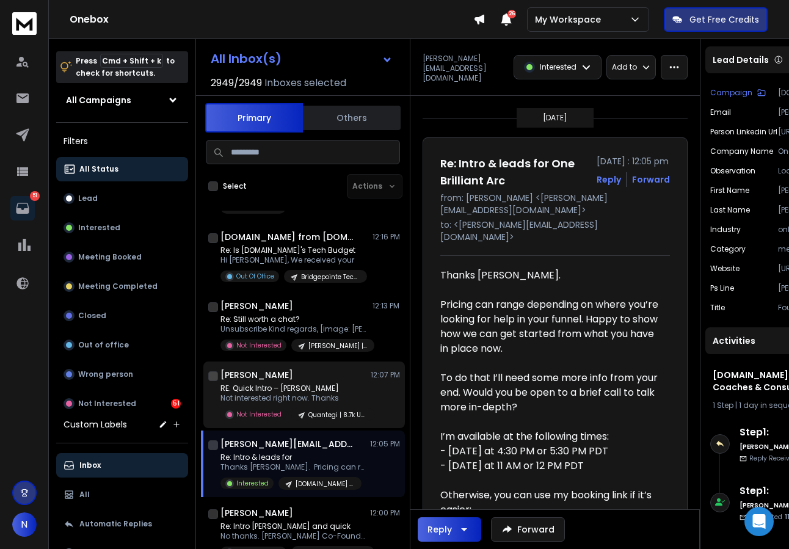
scroll to position [2517, 0]
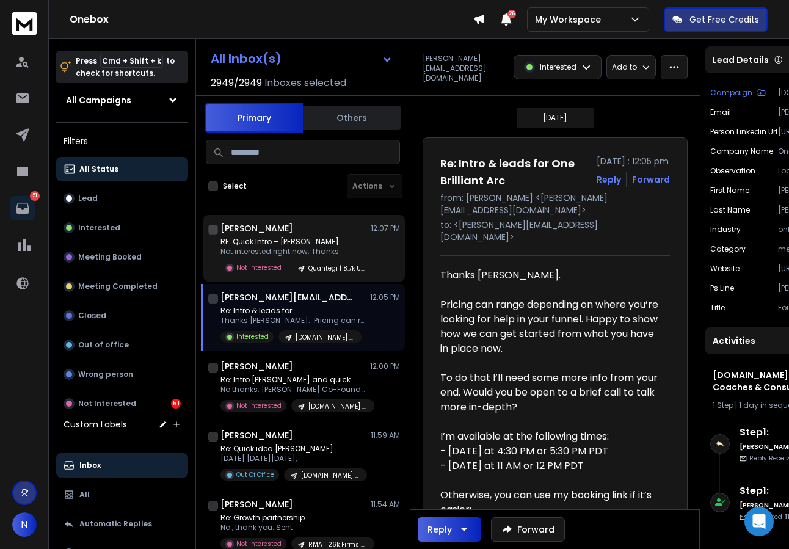
click at [291, 423] on div "Daniel Gibbs 11:59 AM Re: Quick idea Daniel 11/08/2025 On Mon, Aug 11, Out Of O…" at bounding box center [303, 455] width 201 height 67
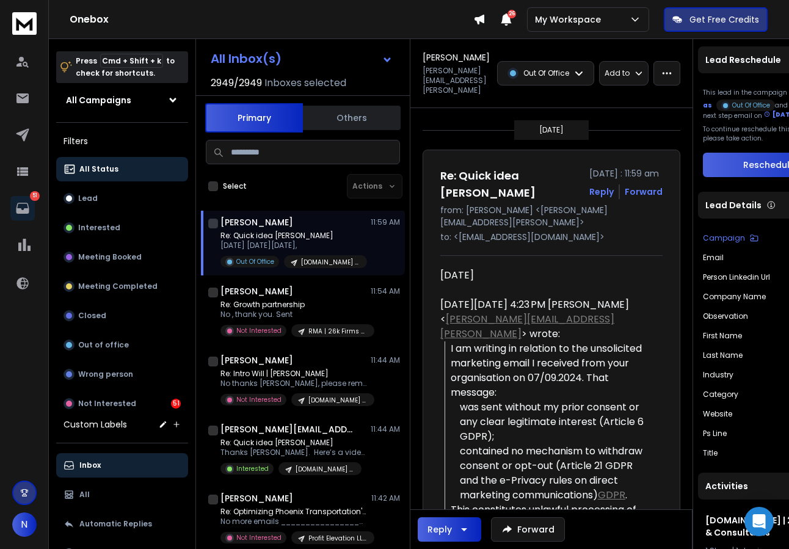
scroll to position [2967, 0]
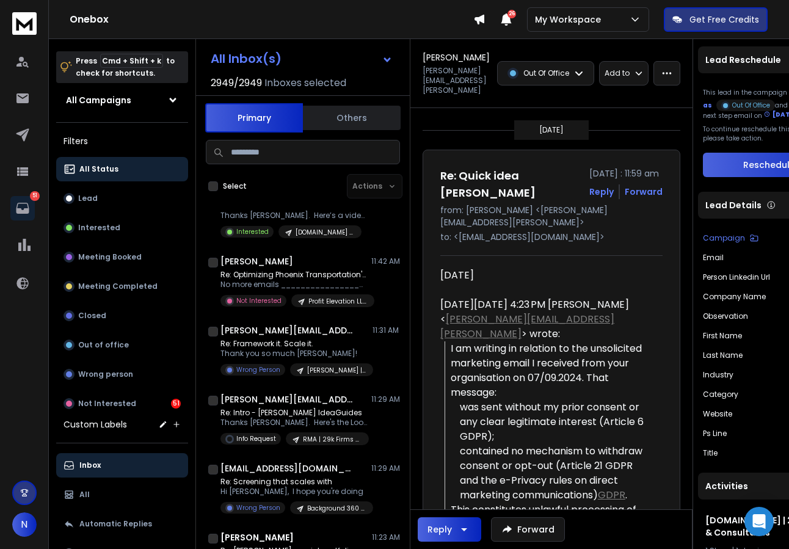
click at [387, 129] on button "Others" at bounding box center [352, 117] width 98 height 27
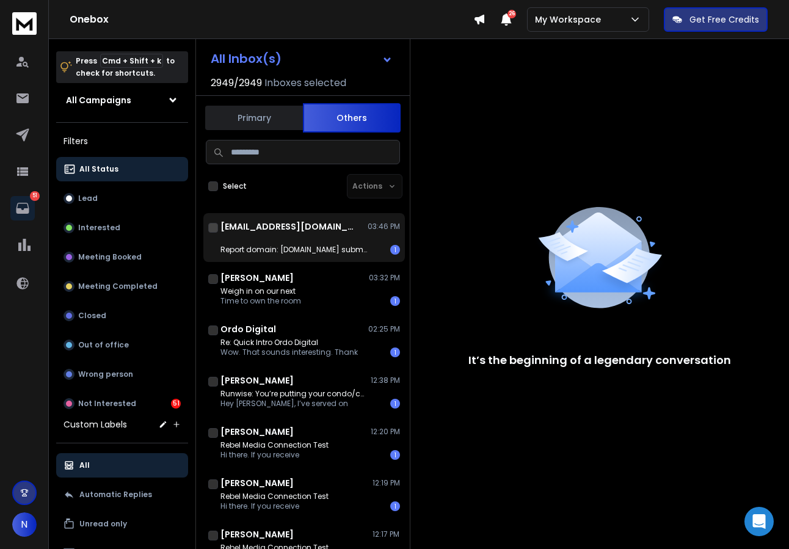
click at [314, 238] on div "Report domain: my-outbound-web.com submitter: secureserver.net 1" at bounding box center [309, 245] width 179 height 20
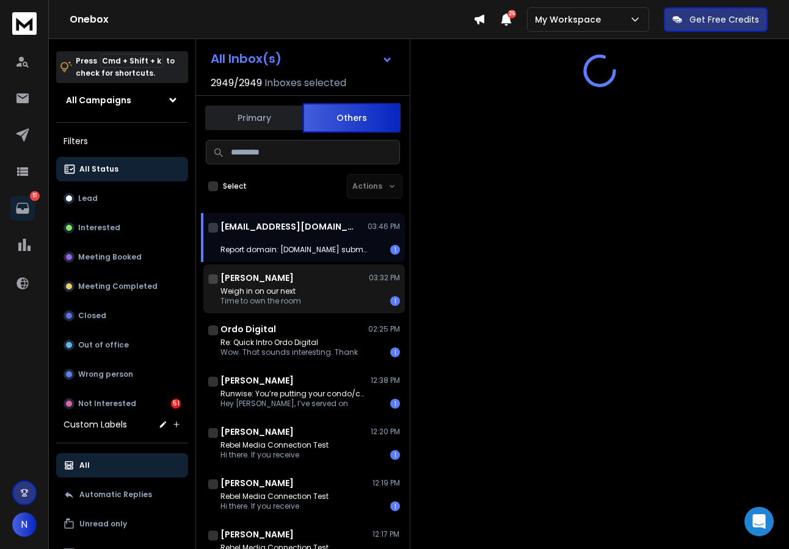
click at [313, 305] on div "Weigh in on our next Time to own the room 1" at bounding box center [309, 296] width 179 height 20
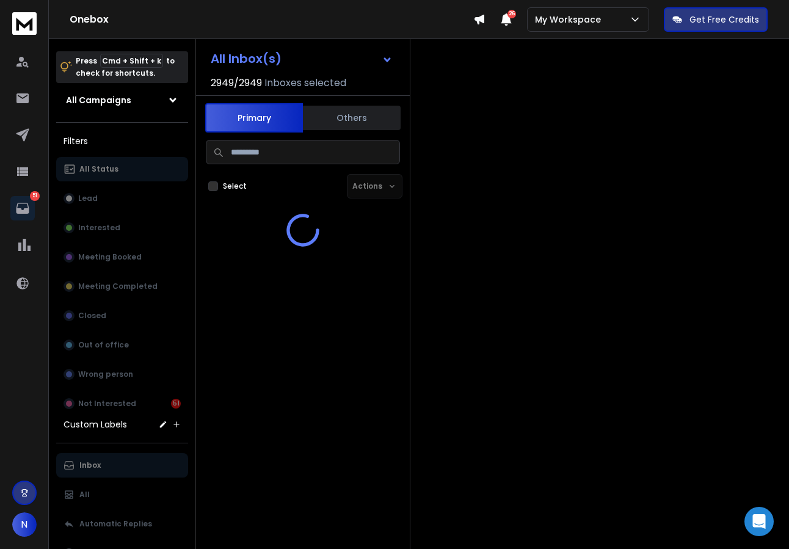
click at [285, 105] on button "Primary" at bounding box center [254, 117] width 98 height 29
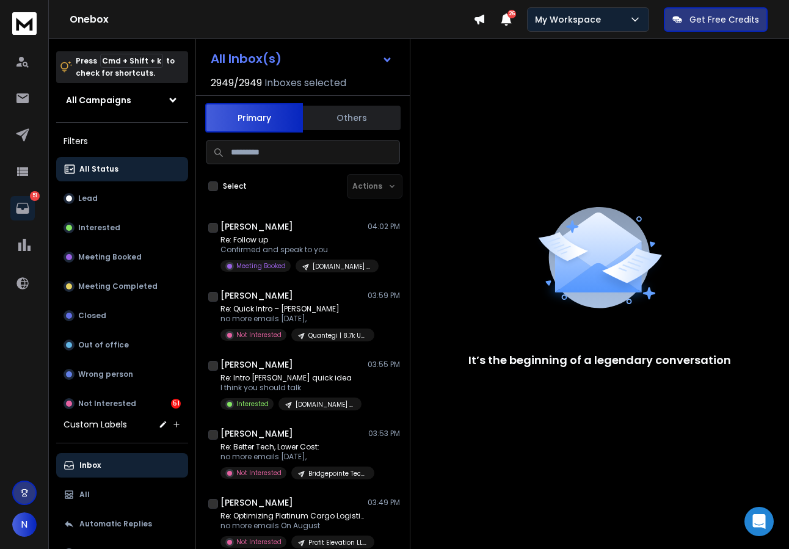
click at [560, 20] on p "My Workspace" at bounding box center [570, 19] width 71 height 12
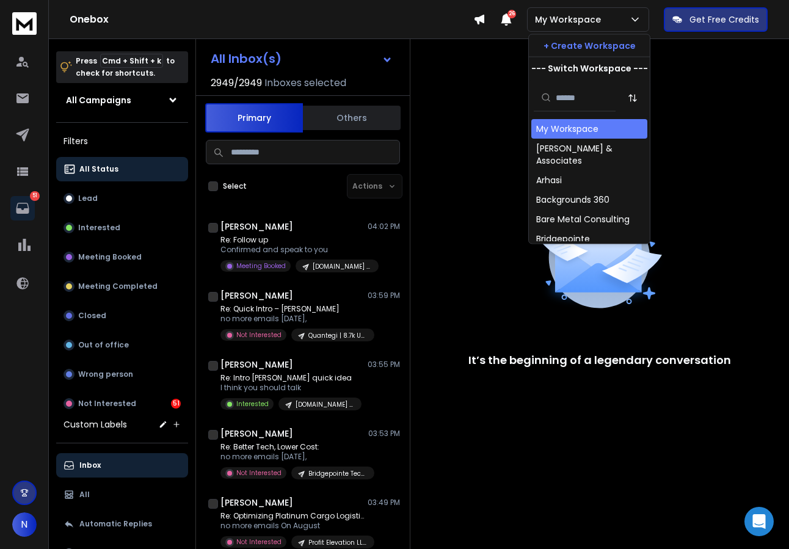
click at [324, 350] on div "Hala Beisha 04:02 PM Re: Follow up Confirmed and speak to you Meeting Booked Im…" at bounding box center [303, 414] width 214 height 406
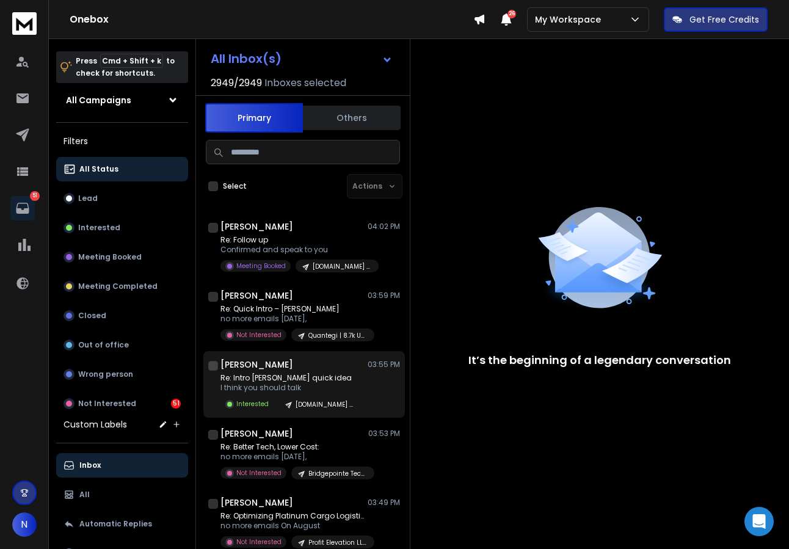
click at [324, 377] on p "Re: Intro Luke quick idea" at bounding box center [290, 378] width 141 height 10
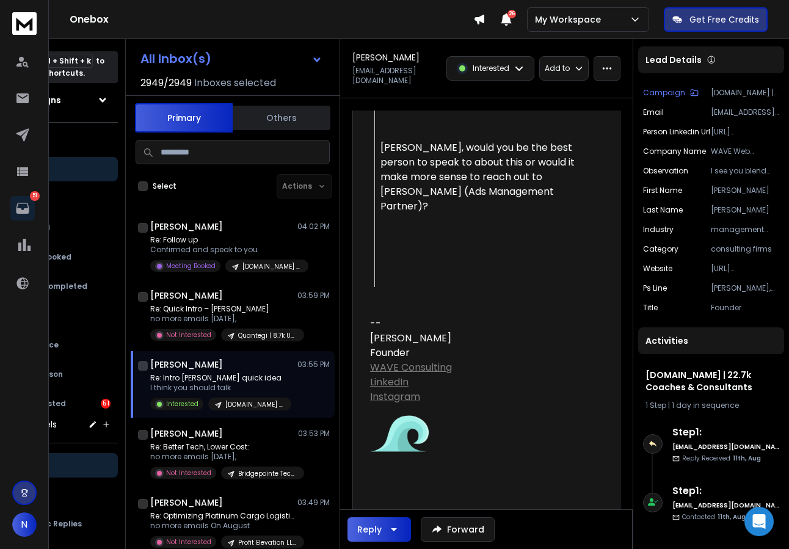
scroll to position [0, 0]
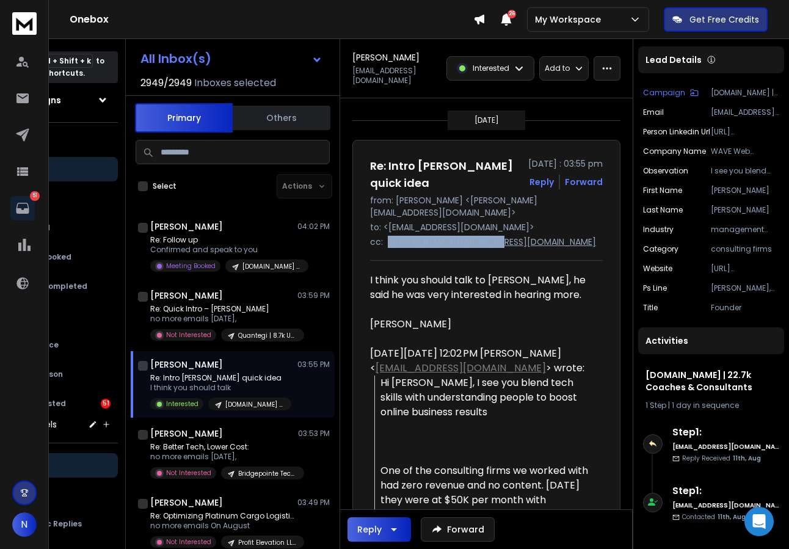
drag, startPoint x: 450, startPoint y: 225, endPoint x: 339, endPoint y: 222, distance: 110.5
copy div "jake@waveconsulting.biz"
click at [470, 276] on div "I think you should talk to jake, he said he was very interested in hearing more…" at bounding box center [481, 302] width 223 height 59
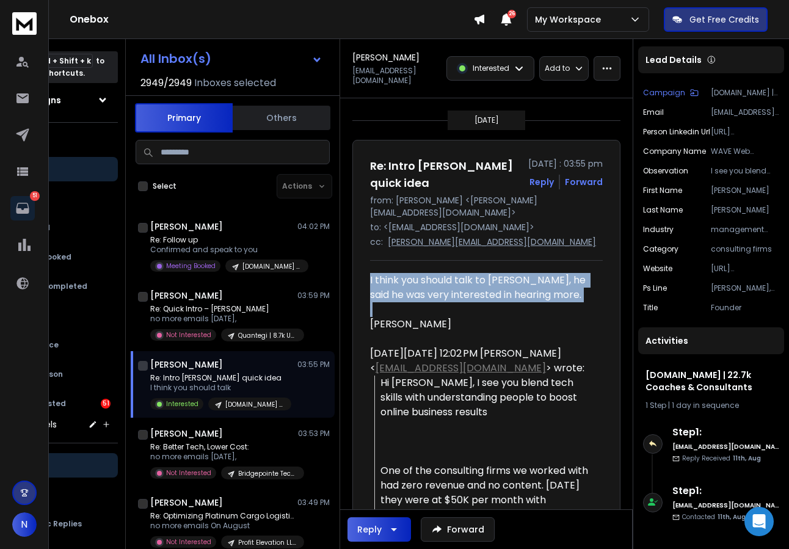
click at [470, 276] on div "I think you should talk to jake, he said he was very interested in hearing more…" at bounding box center [481, 302] width 223 height 59
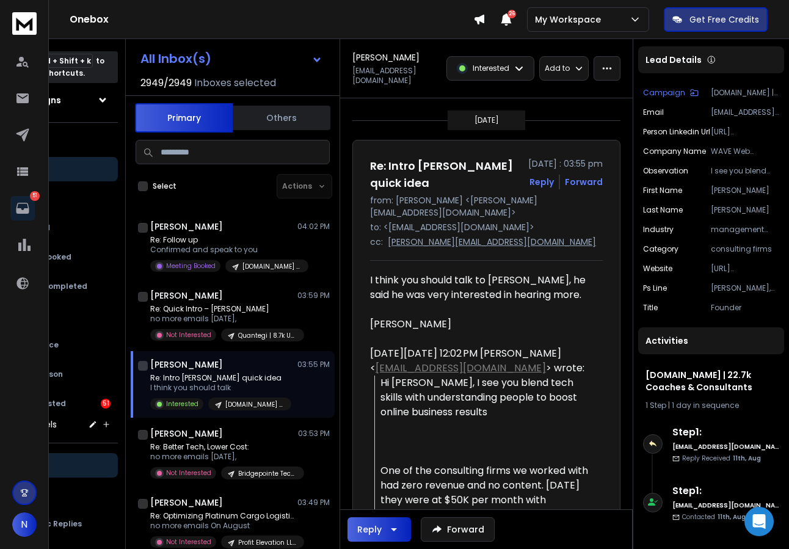
click at [394, 317] on div "Luke" at bounding box center [481, 324] width 223 height 15
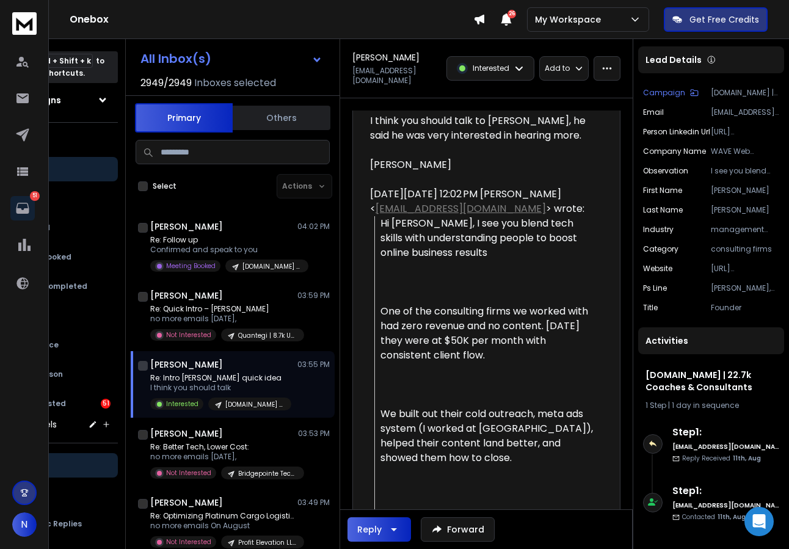
scroll to position [162, 0]
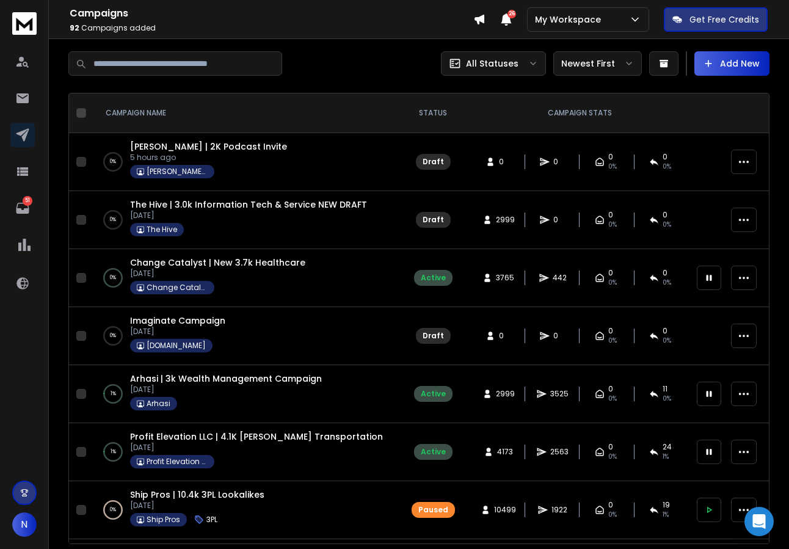
click at [198, 263] on span "Change Catalyst | New 3.7k Healthcare" at bounding box center [217, 262] width 175 height 12
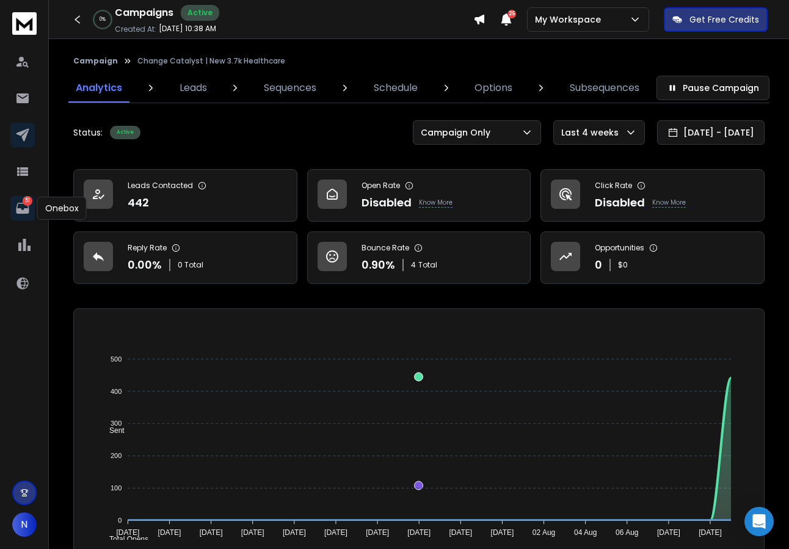
click at [27, 200] on p "51" at bounding box center [28, 201] width 10 height 10
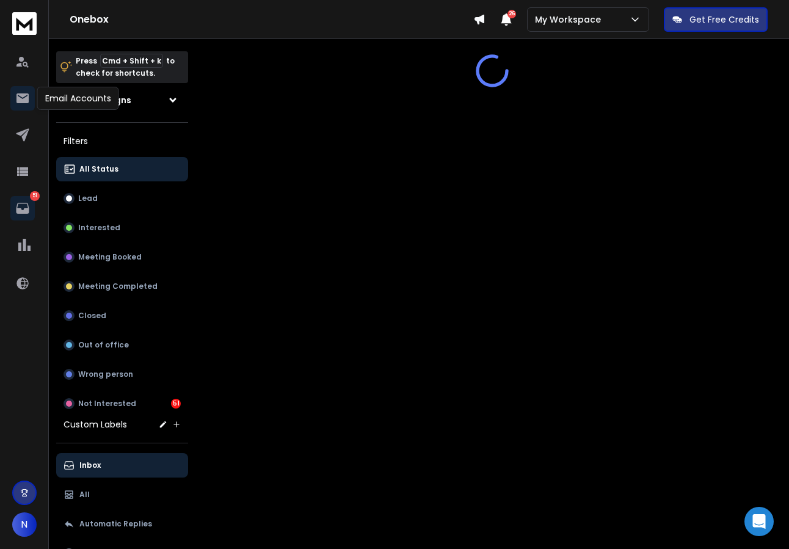
click at [12, 90] on link at bounding box center [22, 98] width 24 height 24
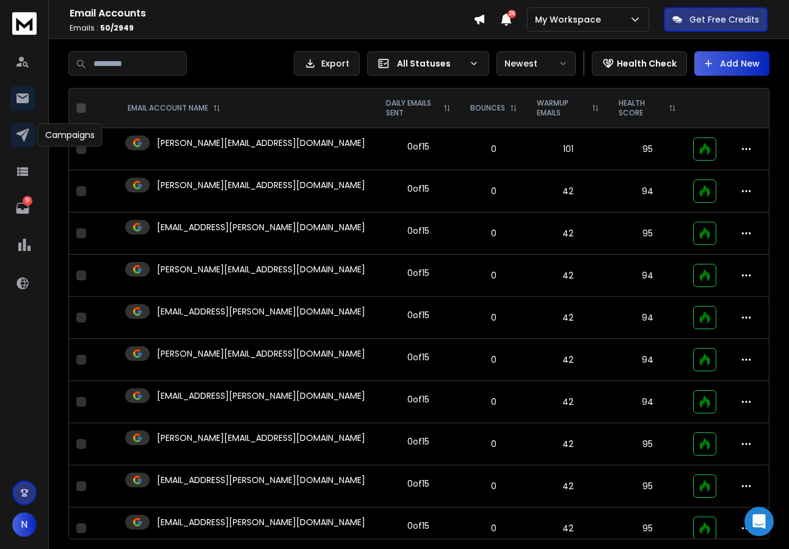
click at [21, 134] on icon at bounding box center [22, 134] width 13 height 13
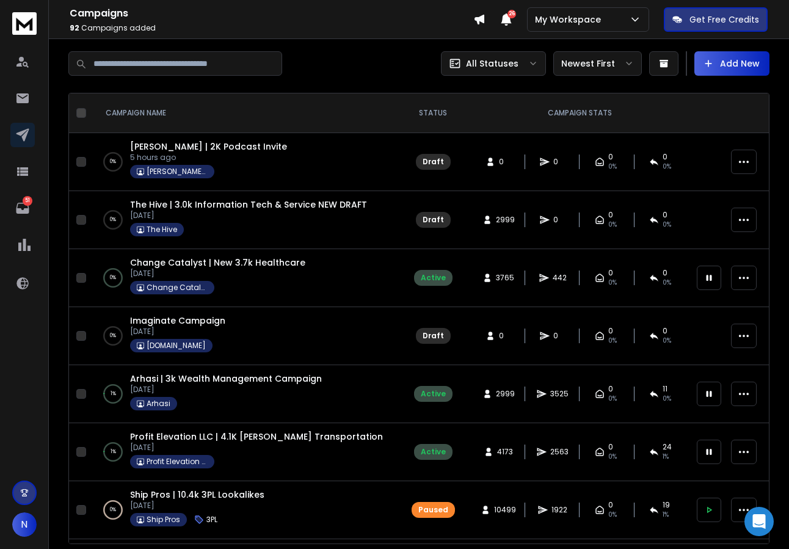
click at [23, 113] on div at bounding box center [24, 100] width 28 height 29
